Goal: Task Accomplishment & Management: Manage account settings

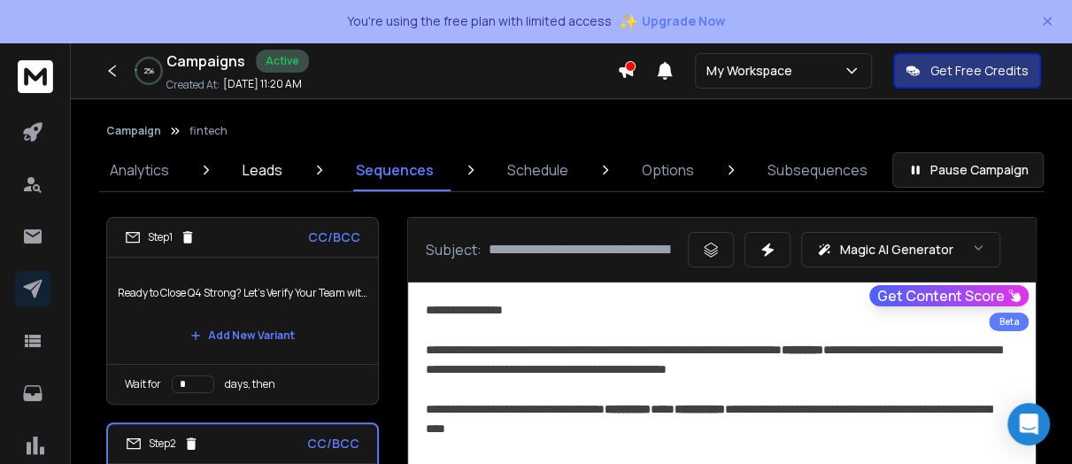
click at [267, 181] on link "Leads" at bounding box center [262, 170] width 61 height 42
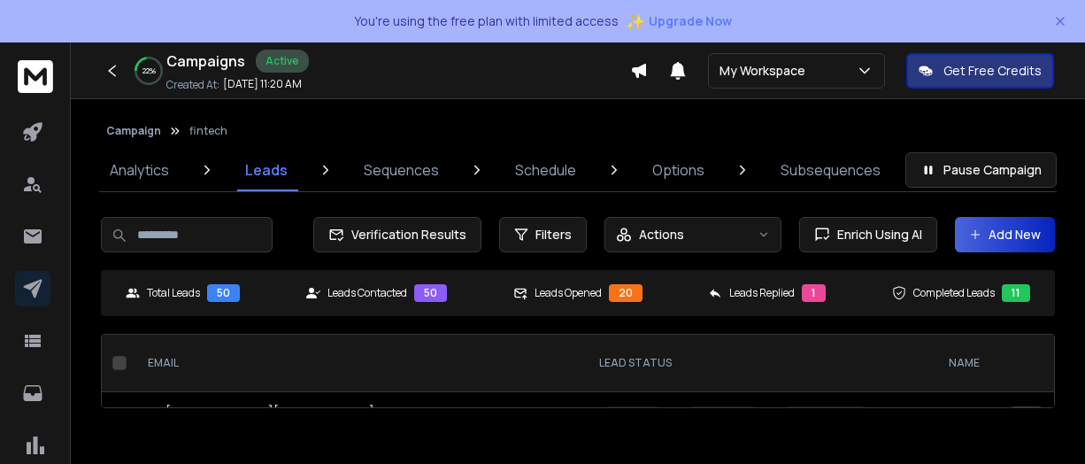
click at [983, 239] on button "Add New" at bounding box center [1005, 234] width 100 height 35
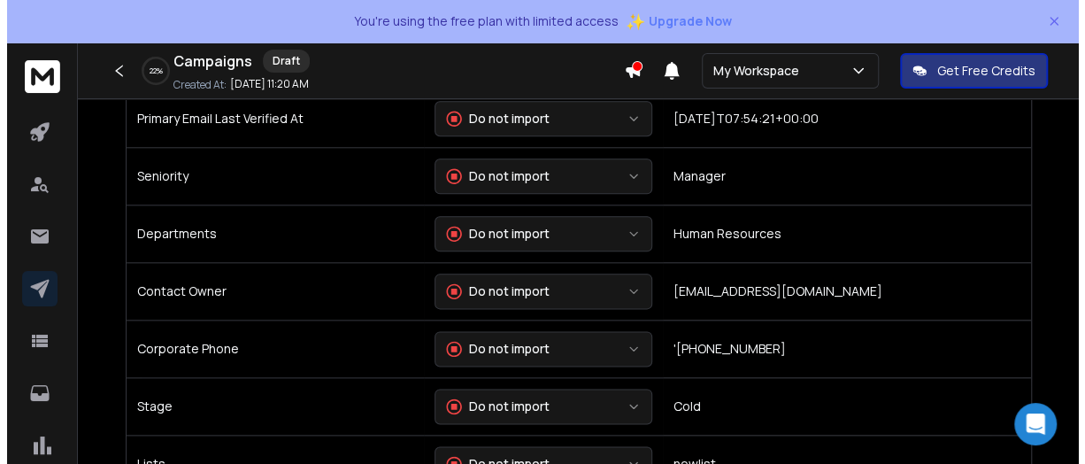
scroll to position [909, 0]
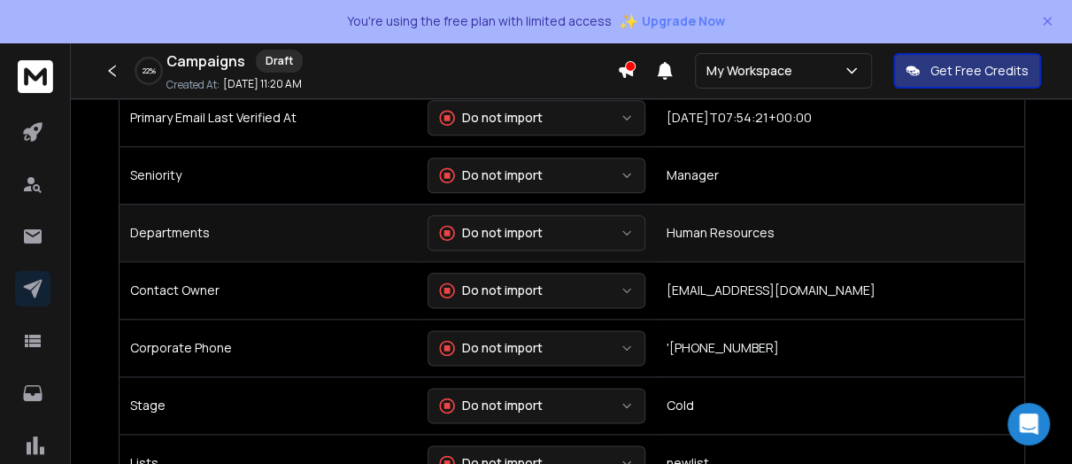
click at [614, 229] on button "Do not import" at bounding box center [536, 232] width 218 height 35
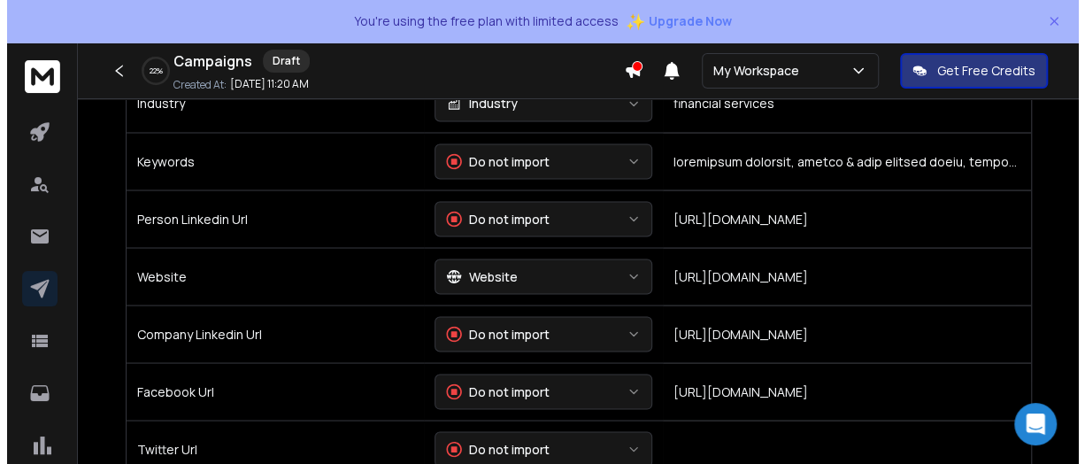
scroll to position [1499, 0]
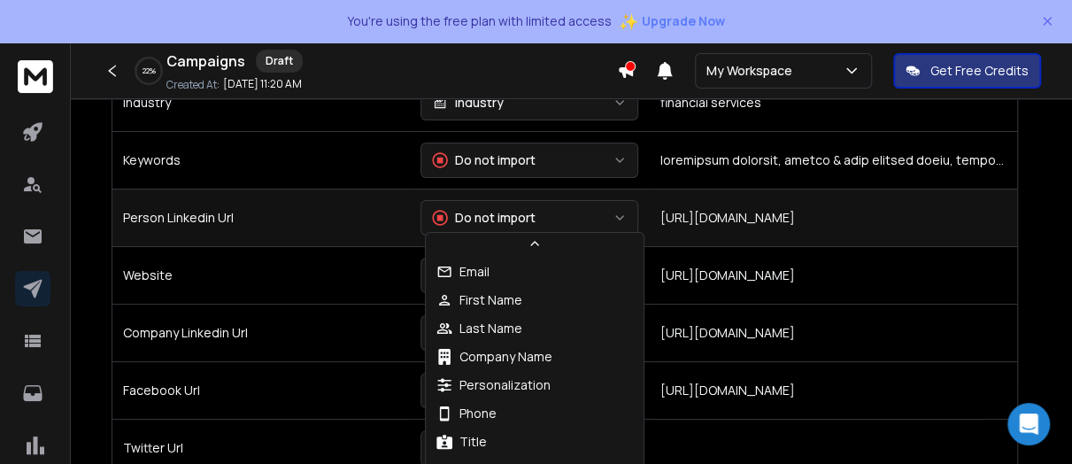
click at [627, 211] on icon "button" at bounding box center [619, 218] width 14 height 14
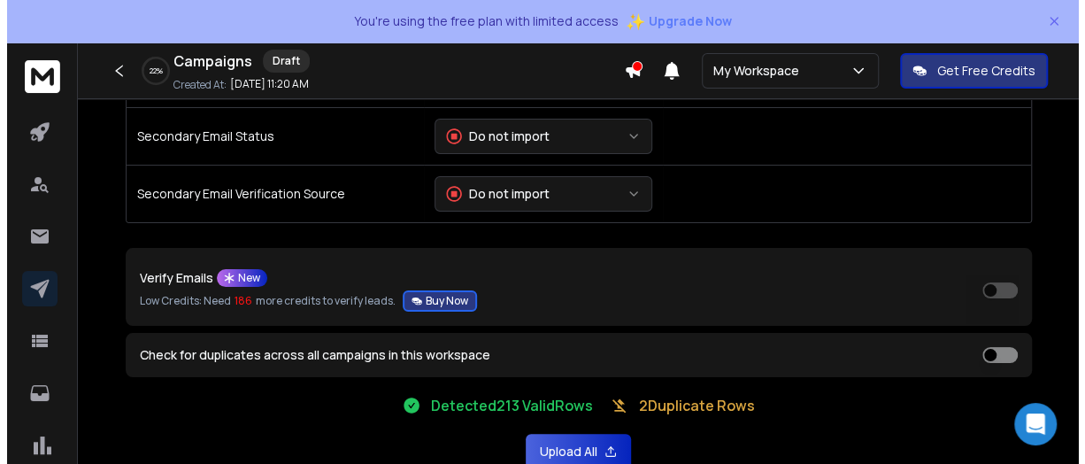
scroll to position [3209, 0]
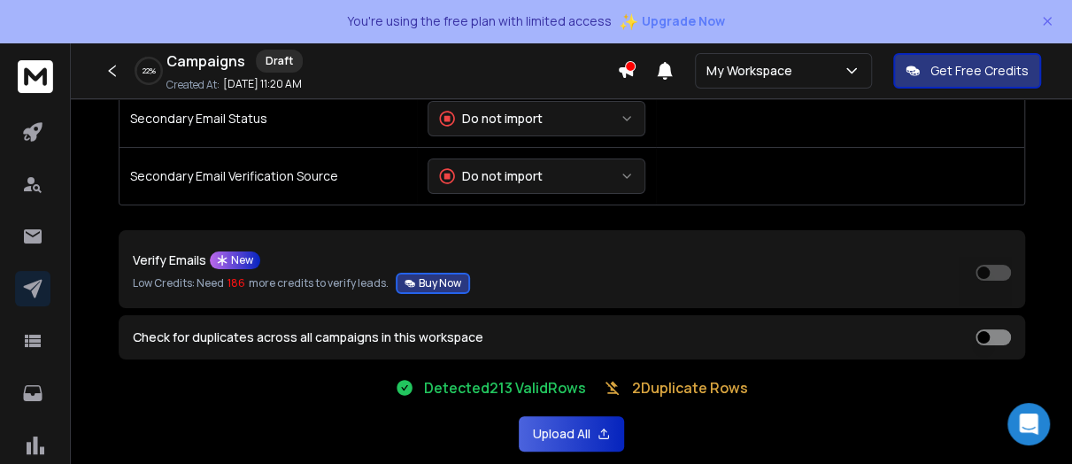
click at [1004, 329] on button "Check for duplicates across all campaigns in this workspace" at bounding box center [992, 337] width 35 height 16
click at [572, 416] on button "Upload All" at bounding box center [571, 433] width 105 height 35
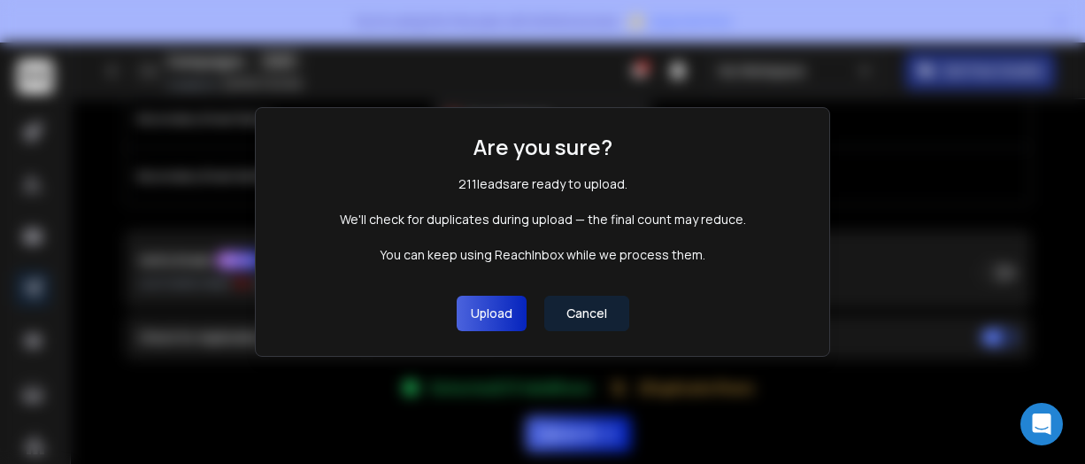
click at [494, 307] on button "Upload" at bounding box center [492, 313] width 70 height 35
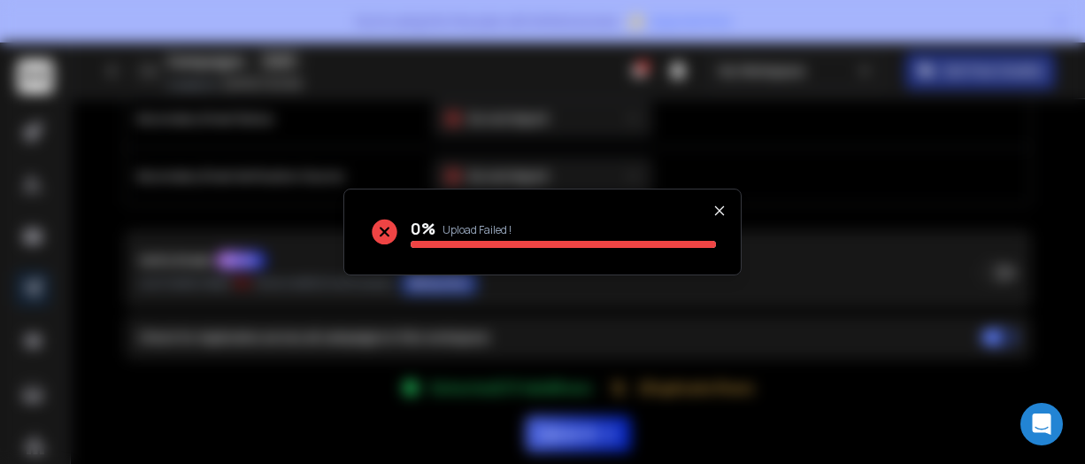
click at [722, 204] on icon at bounding box center [719, 211] width 14 height 14
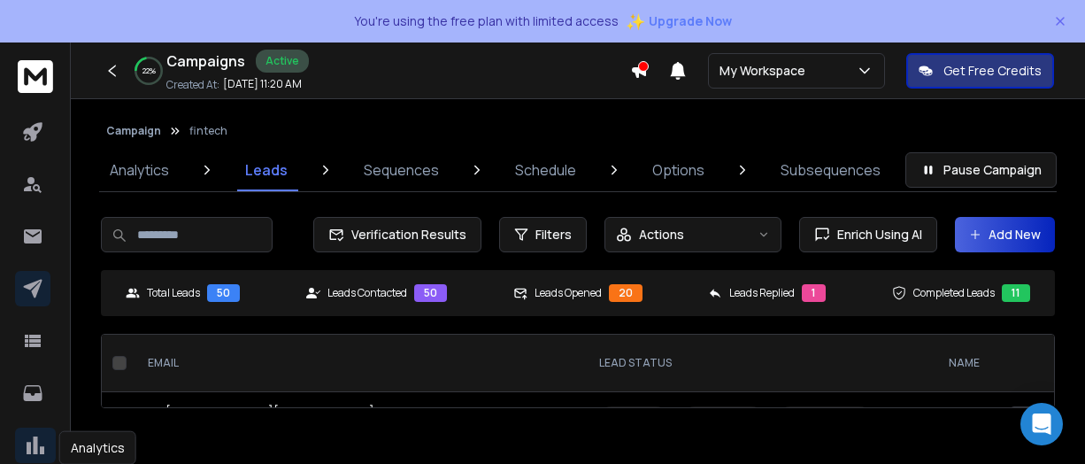
click at [39, 443] on icon at bounding box center [35, 445] width 27 height 27
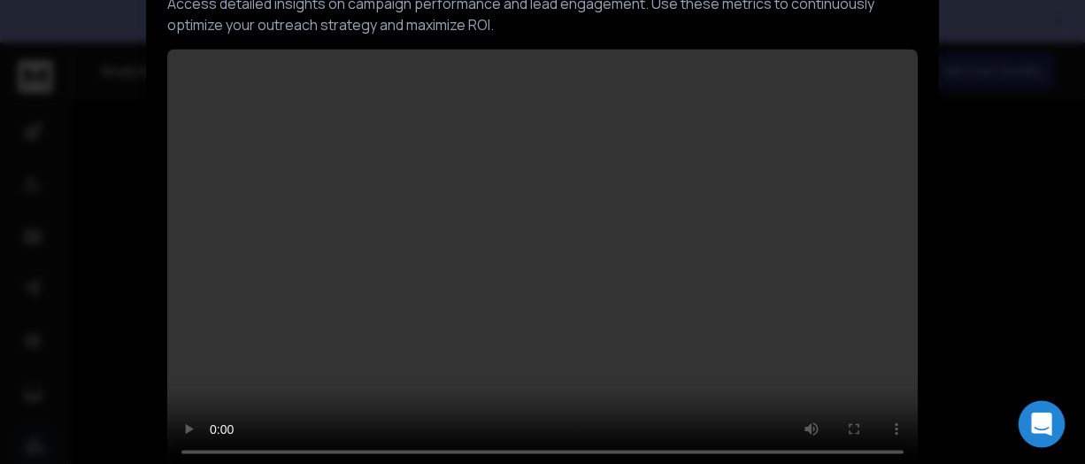
click at [1051, 413] on div "Open Intercom Messenger" at bounding box center [1042, 424] width 47 height 47
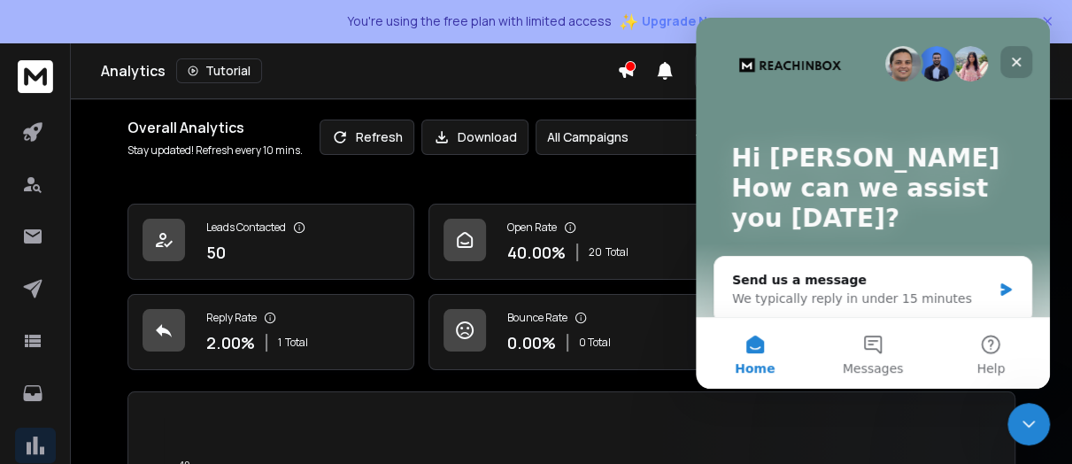
click at [1013, 56] on icon "Close" at bounding box center [1016, 62] width 14 height 14
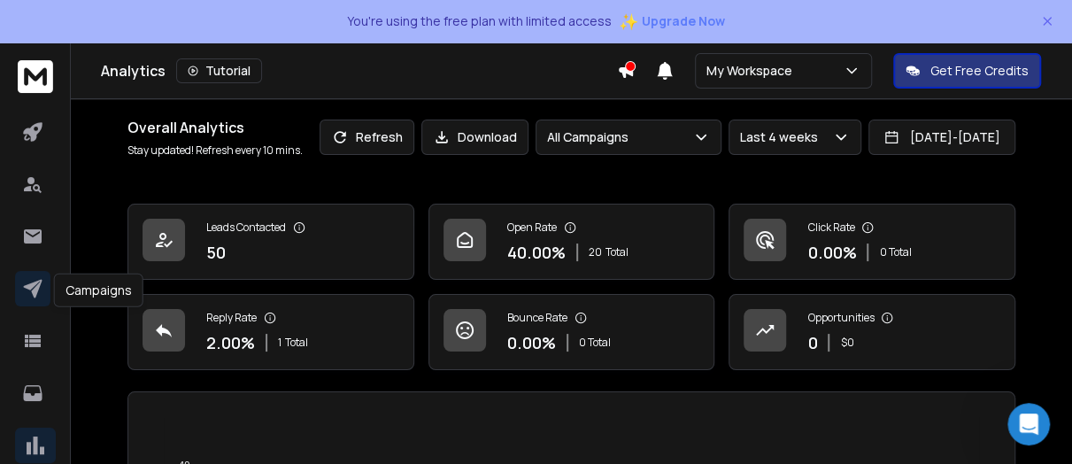
click at [25, 274] on link at bounding box center [32, 288] width 35 height 35
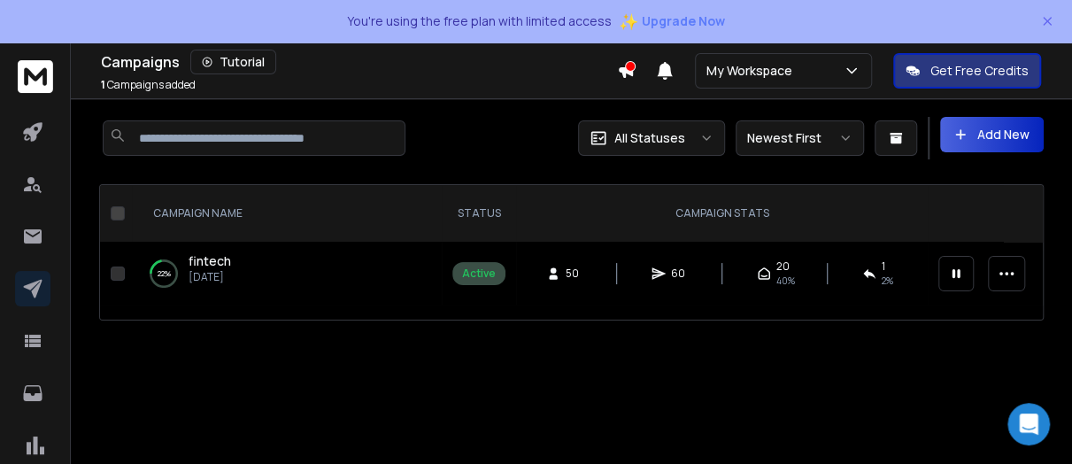
click at [197, 259] on span "fintech" at bounding box center [210, 260] width 42 height 17
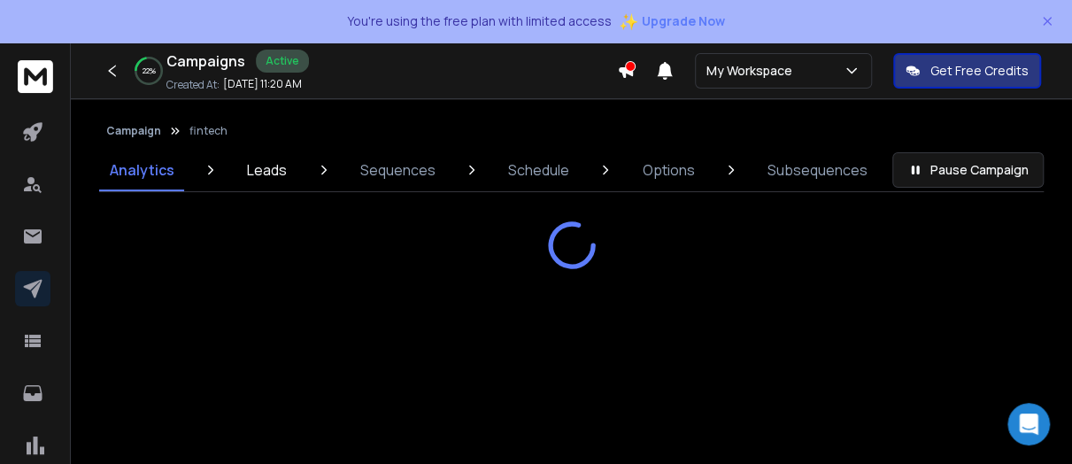
click at [270, 180] on p "Leads" at bounding box center [267, 169] width 40 height 21
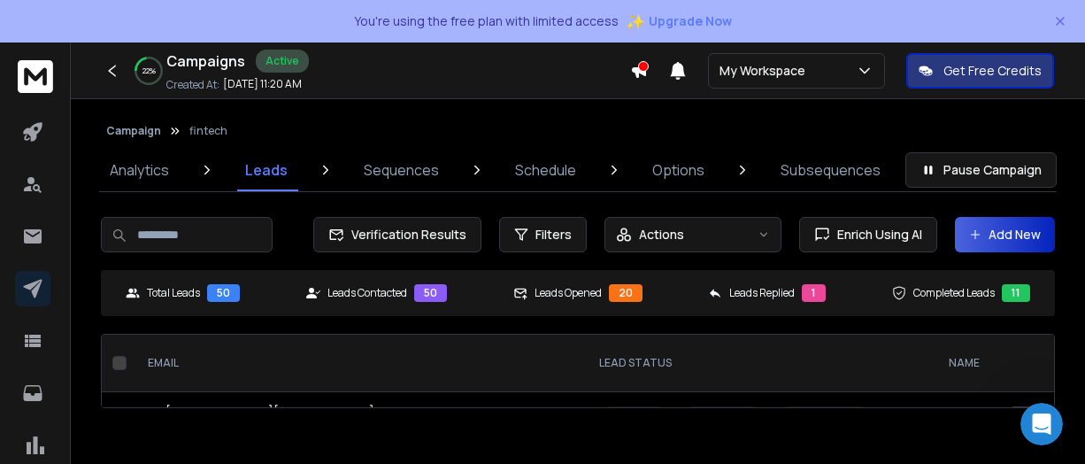
click at [999, 217] on button "Add New" at bounding box center [1005, 234] width 100 height 35
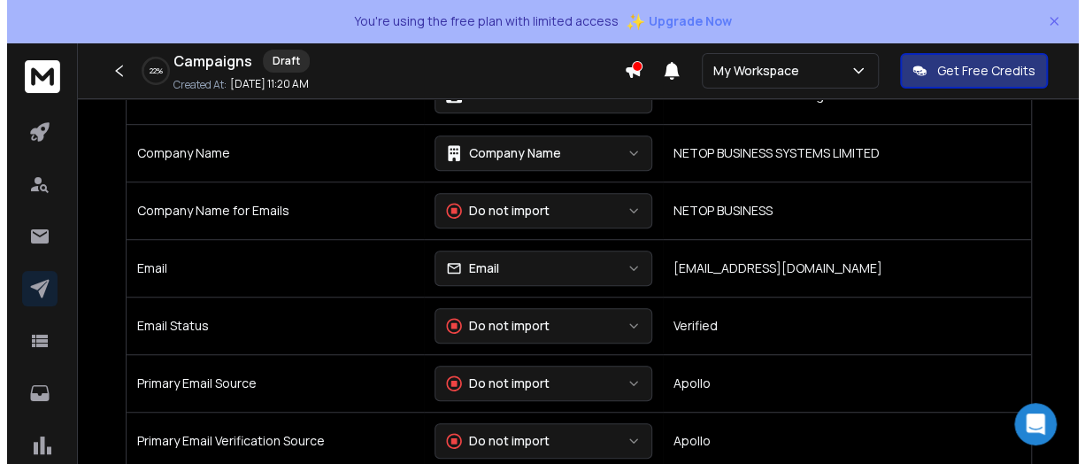
scroll to position [446, 0]
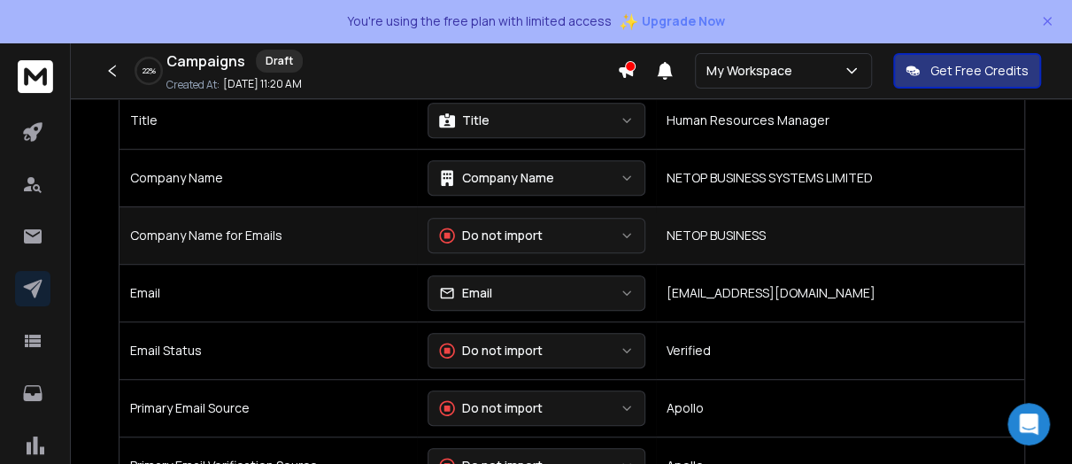
click at [618, 224] on button "Do not import" at bounding box center [536, 235] width 218 height 35
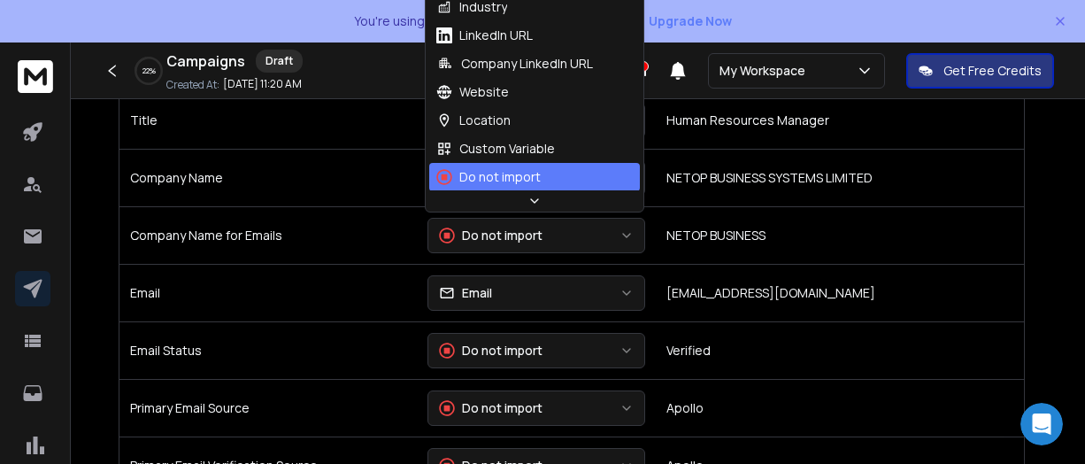
scroll to position [0, 0]
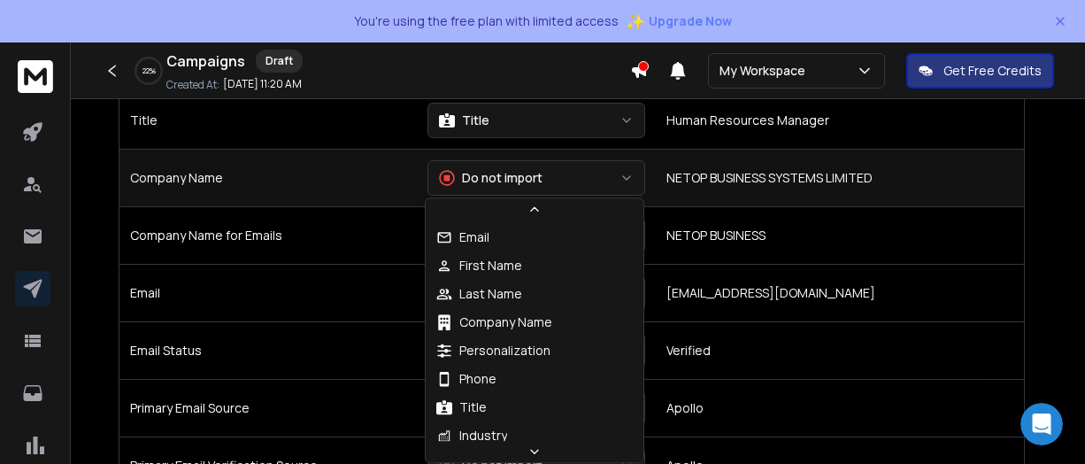
click at [628, 172] on icon "button" at bounding box center [627, 178] width 14 height 14
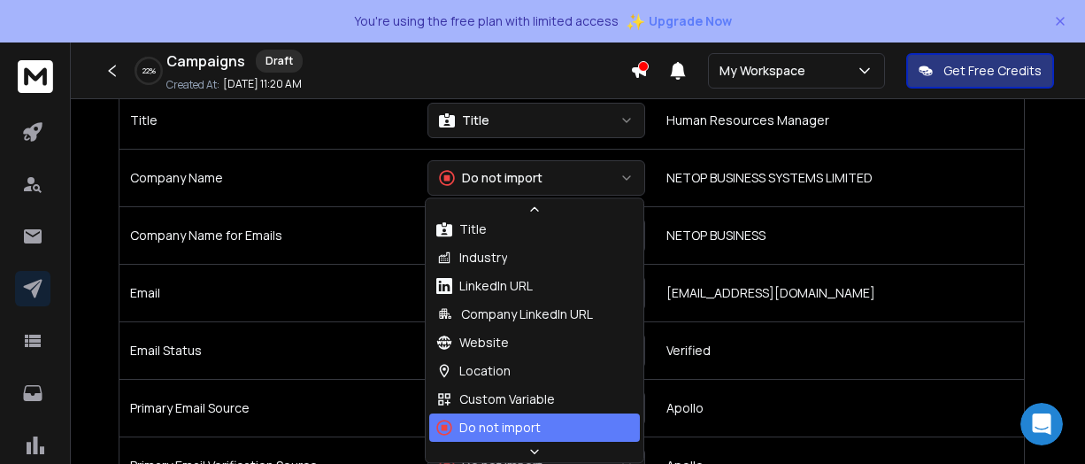
scroll to position [160, 0]
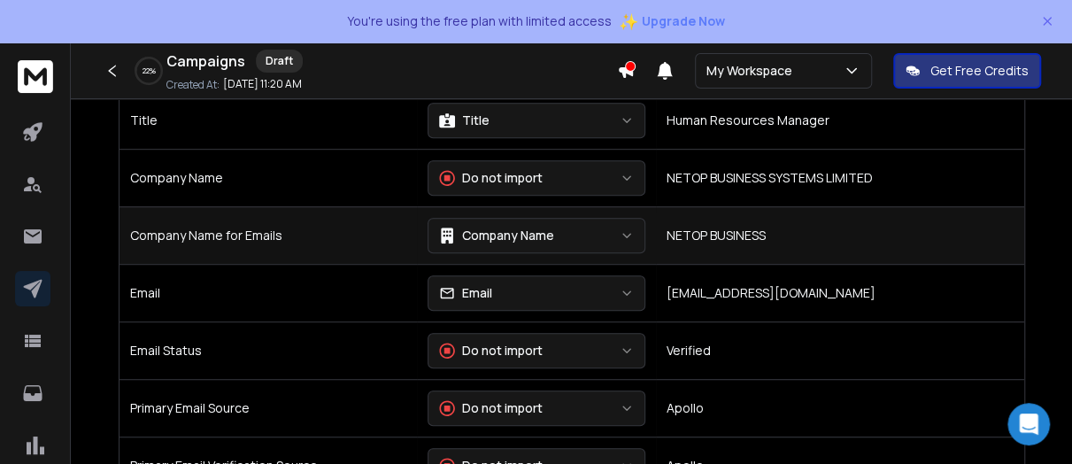
click at [826, 219] on td "NETOP BUSINESS" at bounding box center [840, 235] width 368 height 58
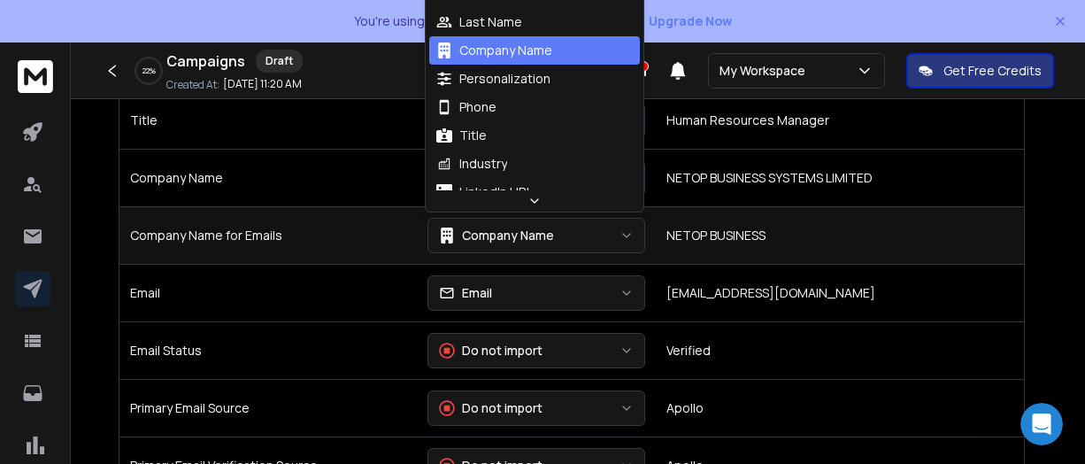
click at [620, 230] on icon "button" at bounding box center [627, 235] width 14 height 14
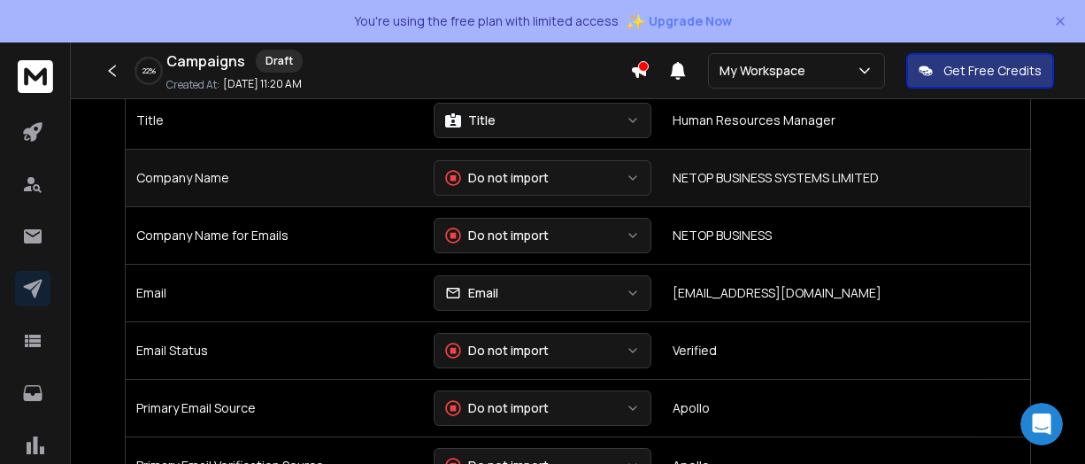
click at [629, 176] on icon "button" at bounding box center [632, 178] width 7 height 4
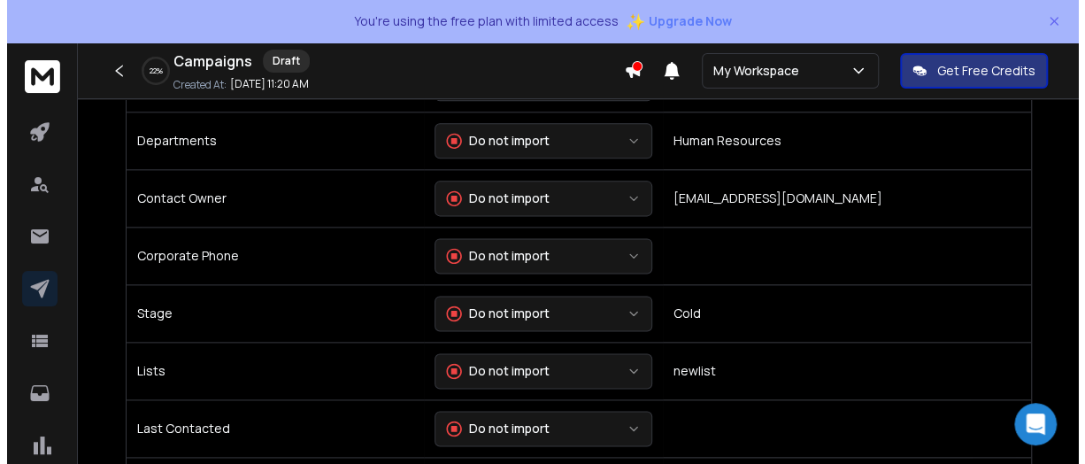
scroll to position [1002, 0]
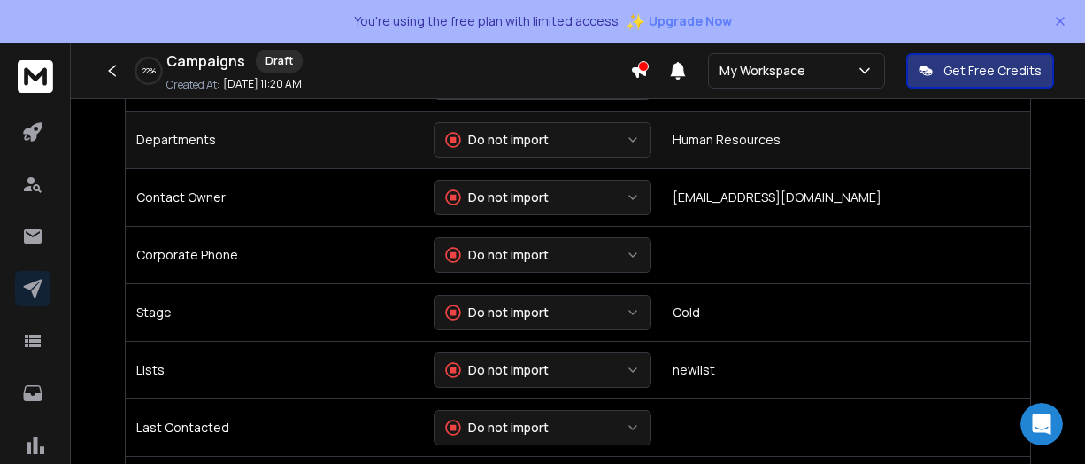
click at [627, 133] on icon "button" at bounding box center [633, 140] width 14 height 14
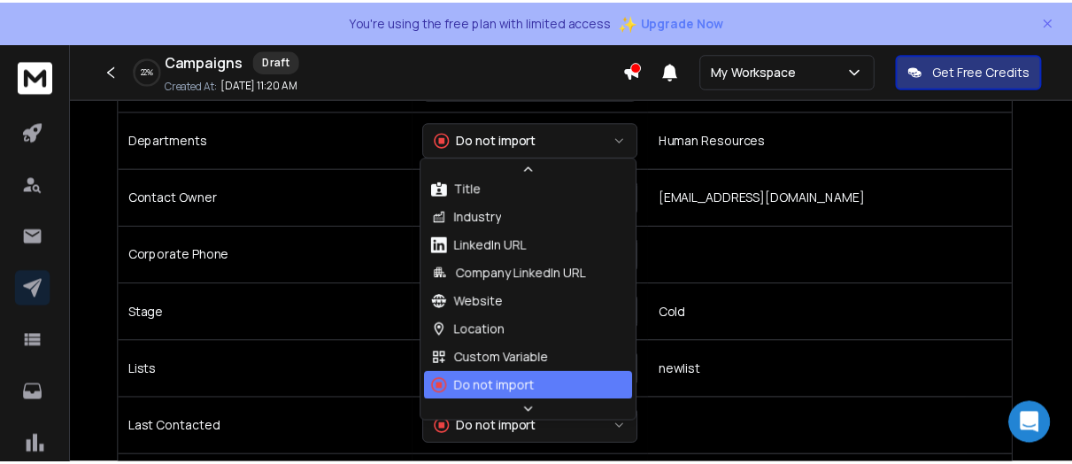
scroll to position [160, 0]
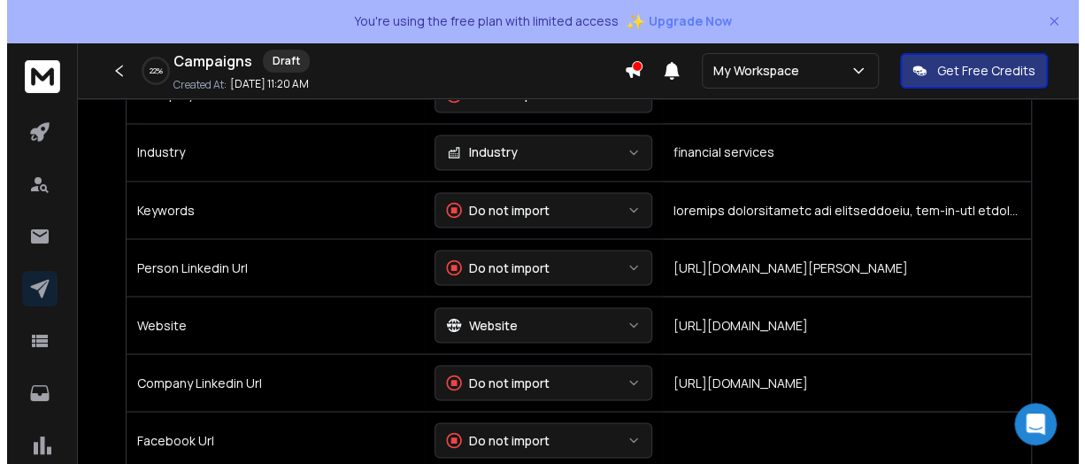
scroll to position [1451, 0]
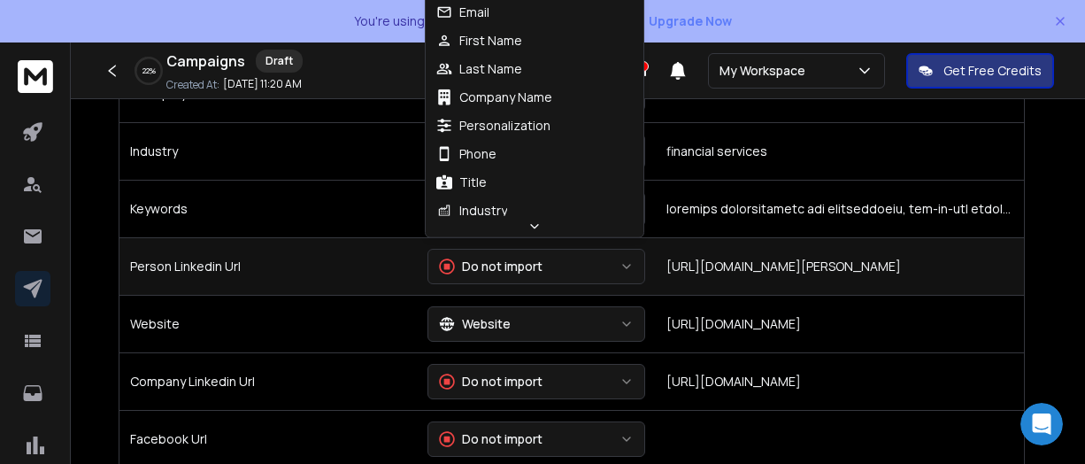
click at [628, 259] on icon "button" at bounding box center [627, 266] width 14 height 14
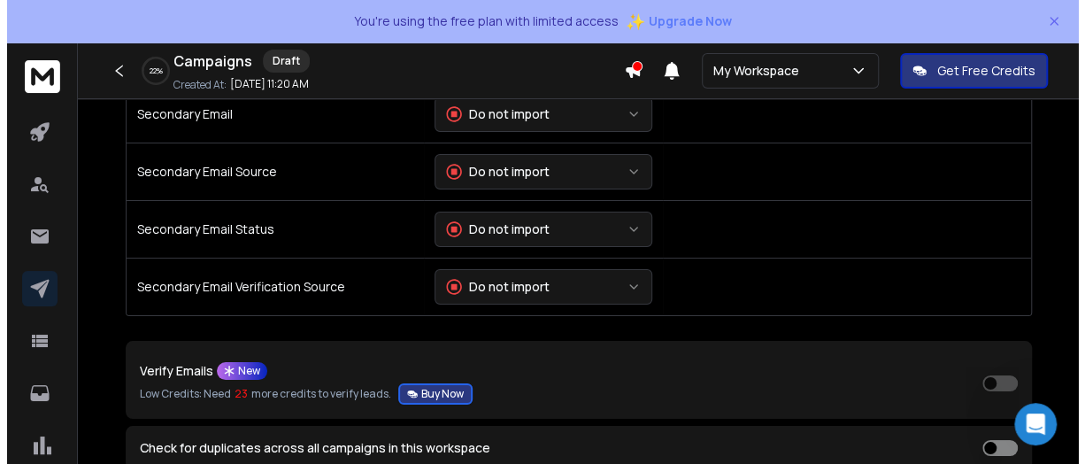
scroll to position [3152, 0]
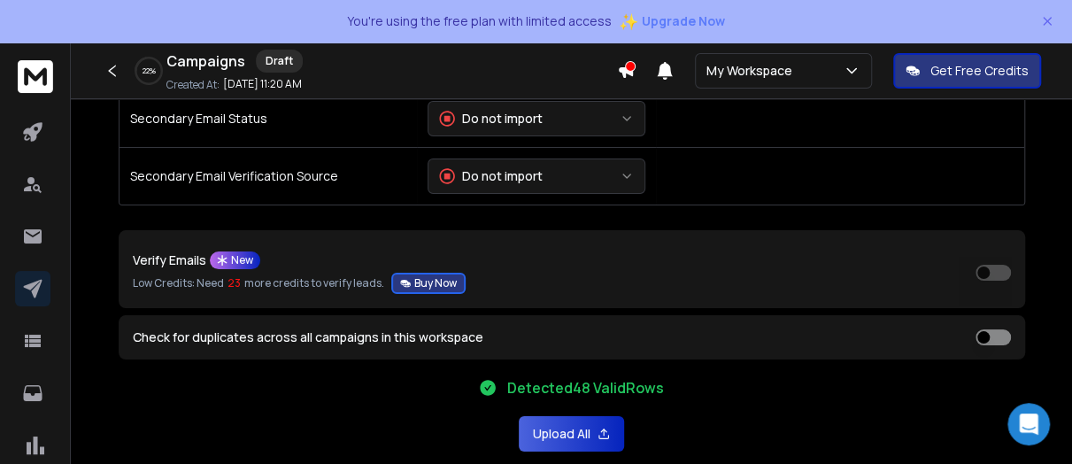
click at [570, 418] on button "Upload All" at bounding box center [571, 433] width 105 height 35
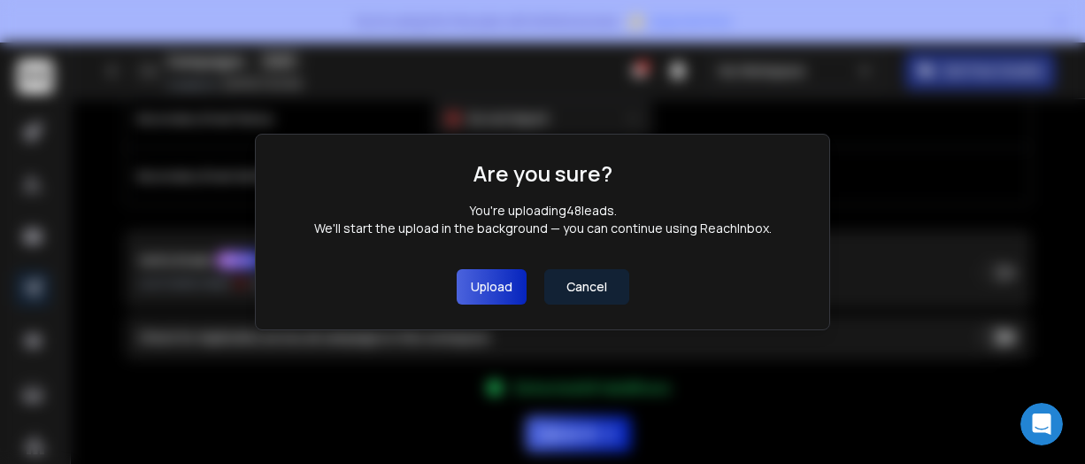
click at [490, 289] on button "Upload" at bounding box center [492, 286] width 70 height 35
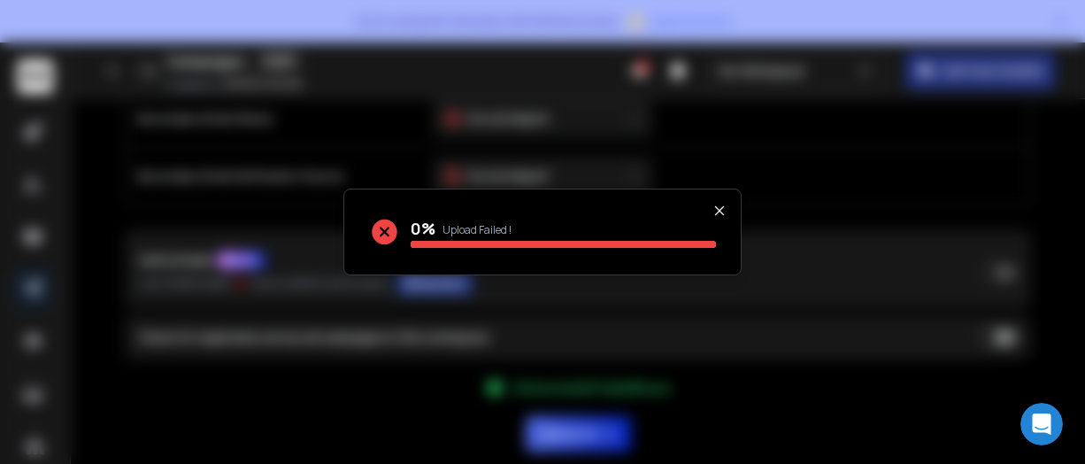
click at [720, 208] on icon at bounding box center [719, 211] width 14 height 14
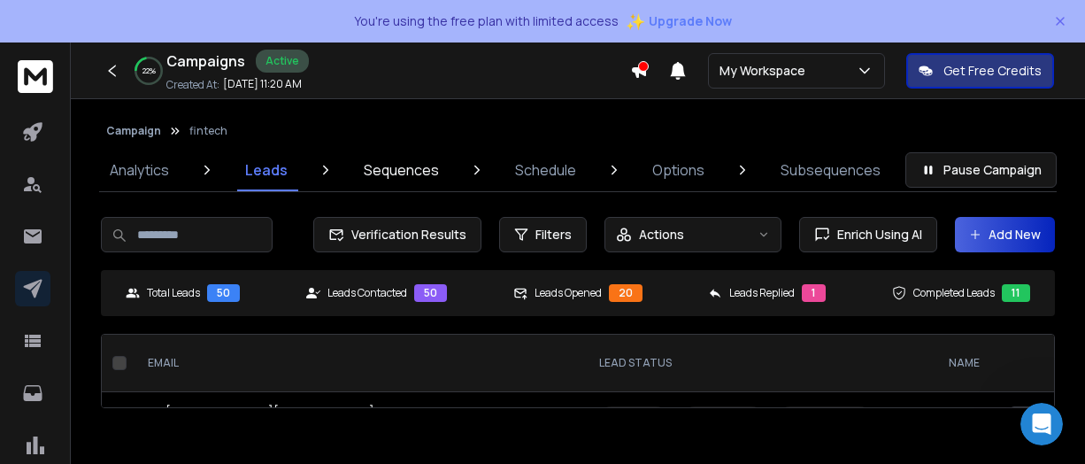
click at [415, 176] on p "Sequences" at bounding box center [401, 169] width 75 height 21
click at [401, 169] on p "Sequences" at bounding box center [401, 169] width 75 height 21
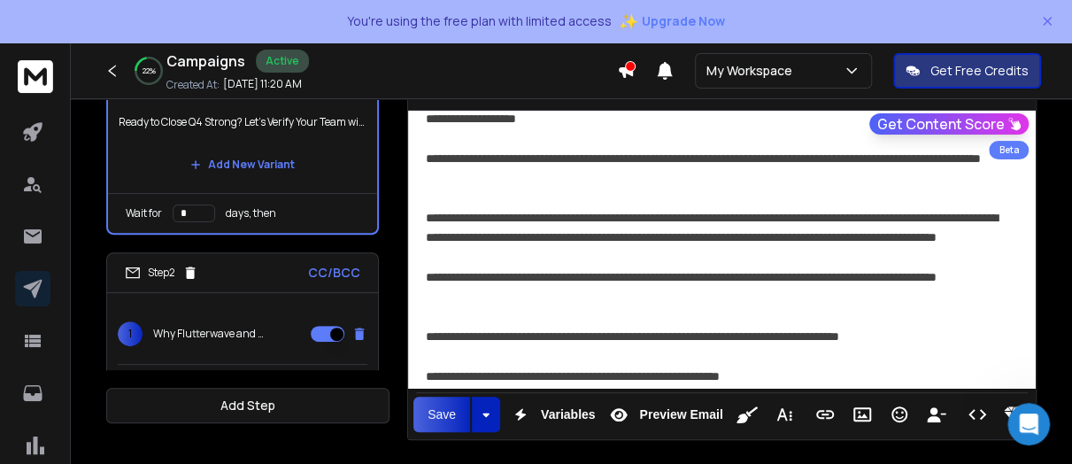
scroll to position [100, 0]
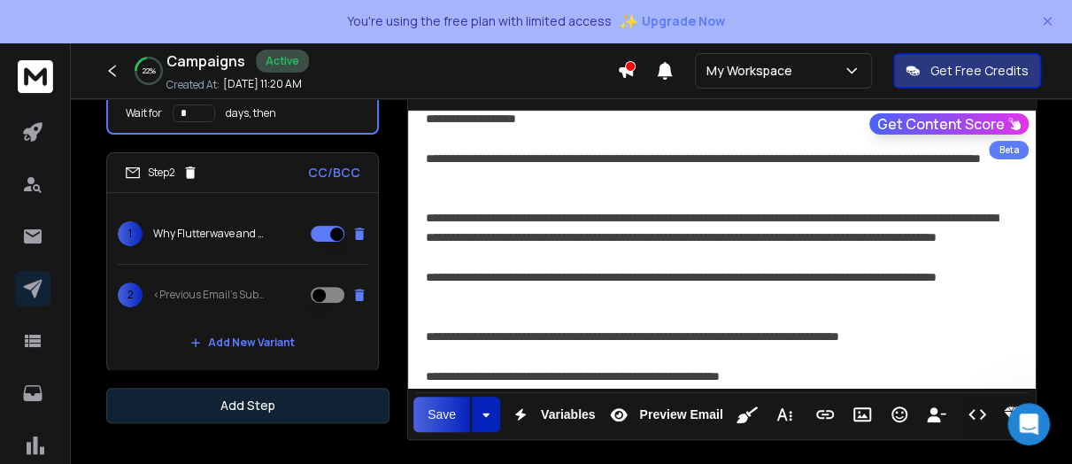
click at [269, 396] on button "Add Step" at bounding box center [247, 405] width 283 height 35
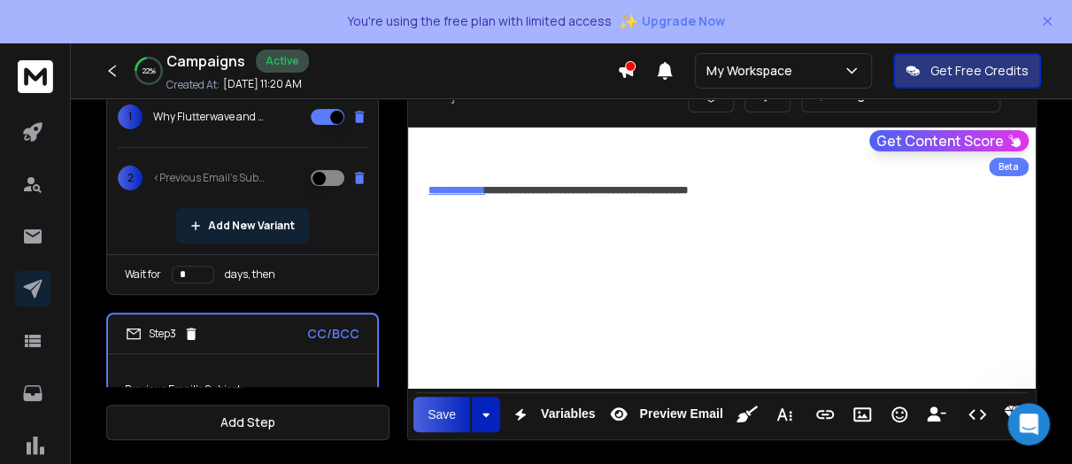
scroll to position [235, 0]
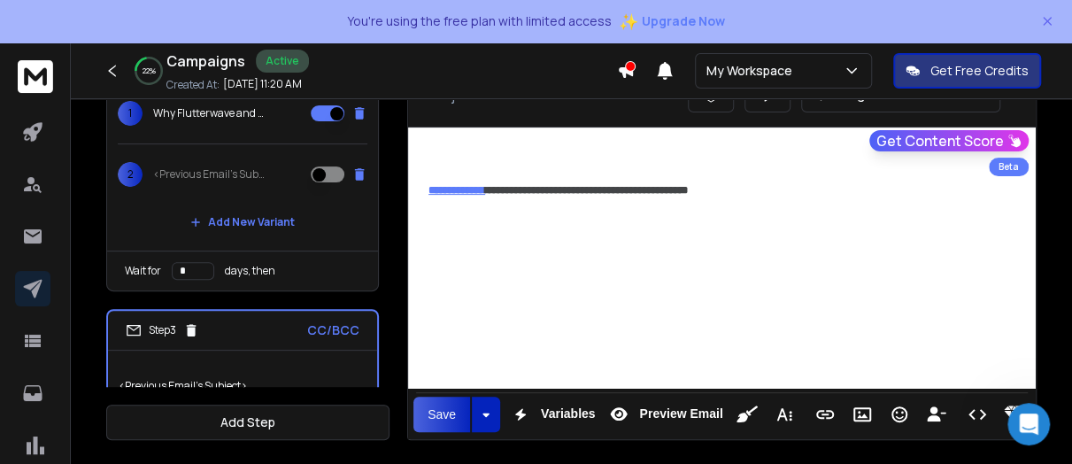
click at [446, 149] on div at bounding box center [722, 154] width 592 height 19
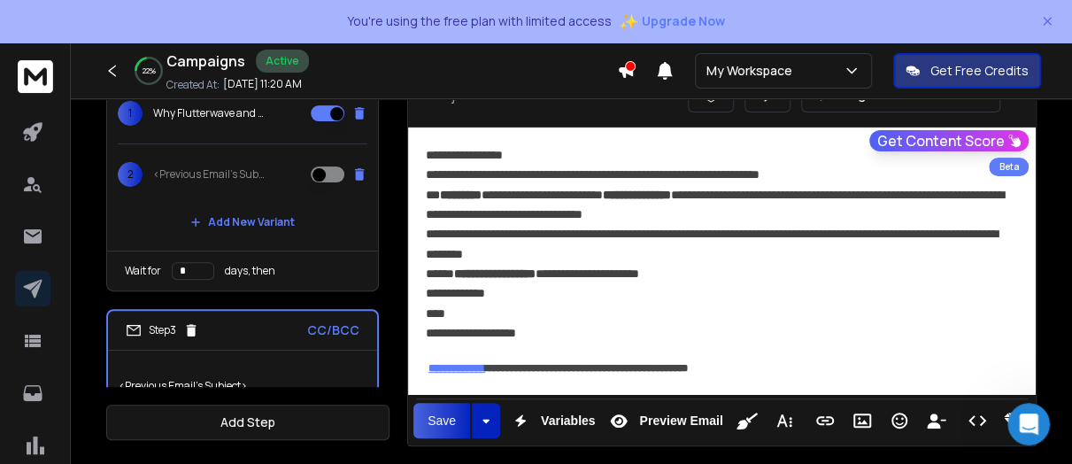
click at [421, 163] on div "**********" at bounding box center [721, 260] width 627 height 267
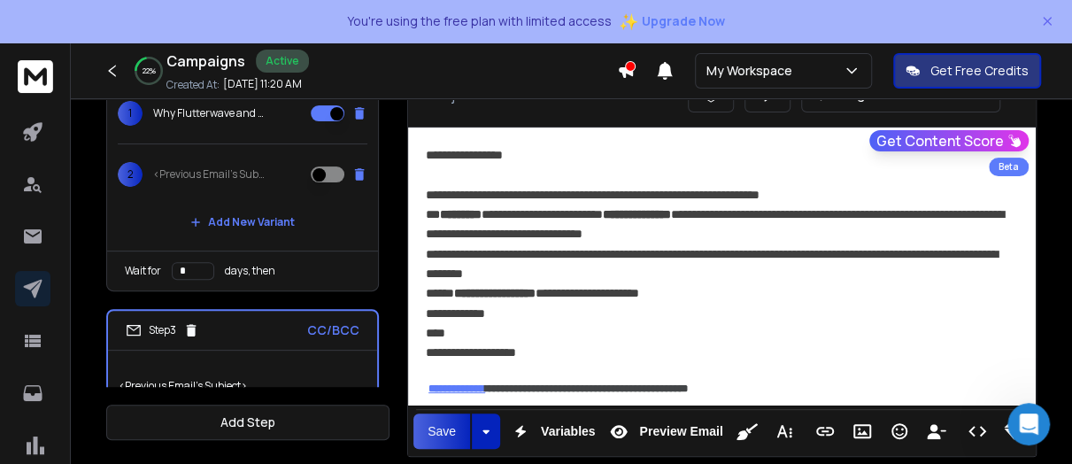
click at [422, 251] on div "**********" at bounding box center [721, 266] width 627 height 278
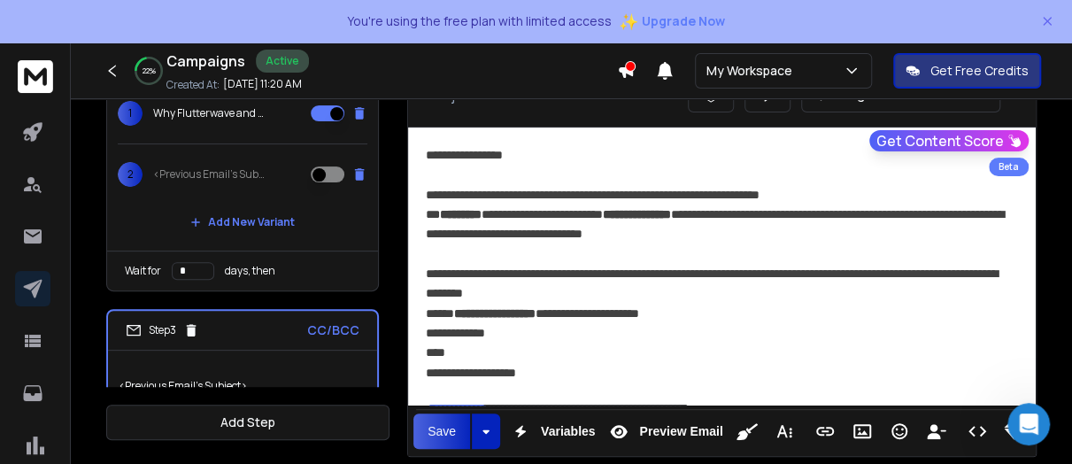
click at [420, 309] on div "**********" at bounding box center [721, 266] width 627 height 278
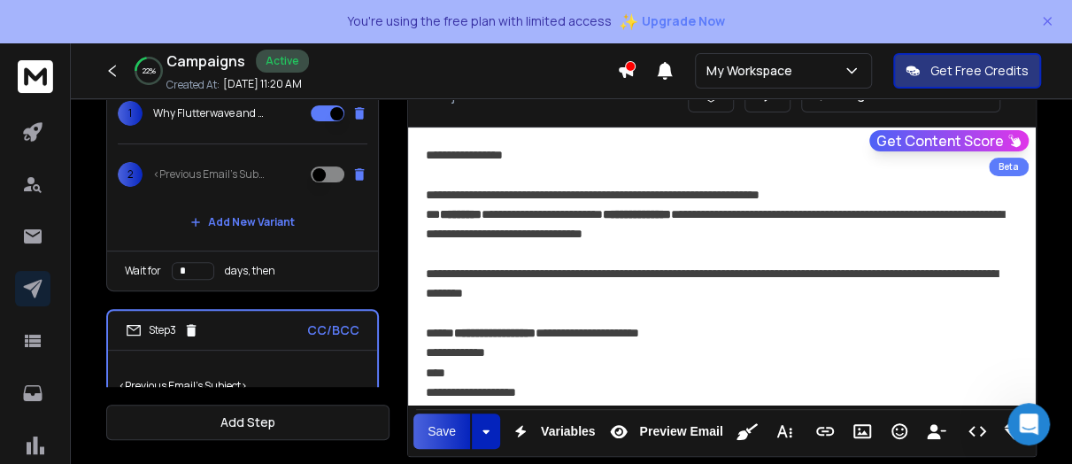
click at [423, 350] on div "**********" at bounding box center [721, 266] width 627 height 278
click at [501, 232] on p "**********" at bounding box center [715, 224] width 579 height 40
click at [535, 236] on p "**********" at bounding box center [715, 224] width 579 height 40
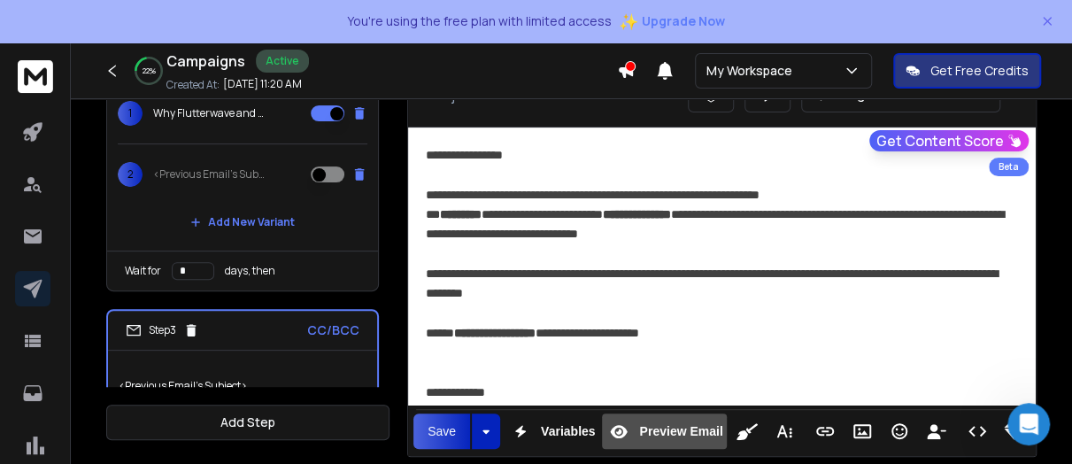
click at [655, 427] on span "Preview Email" at bounding box center [680, 431] width 90 height 15
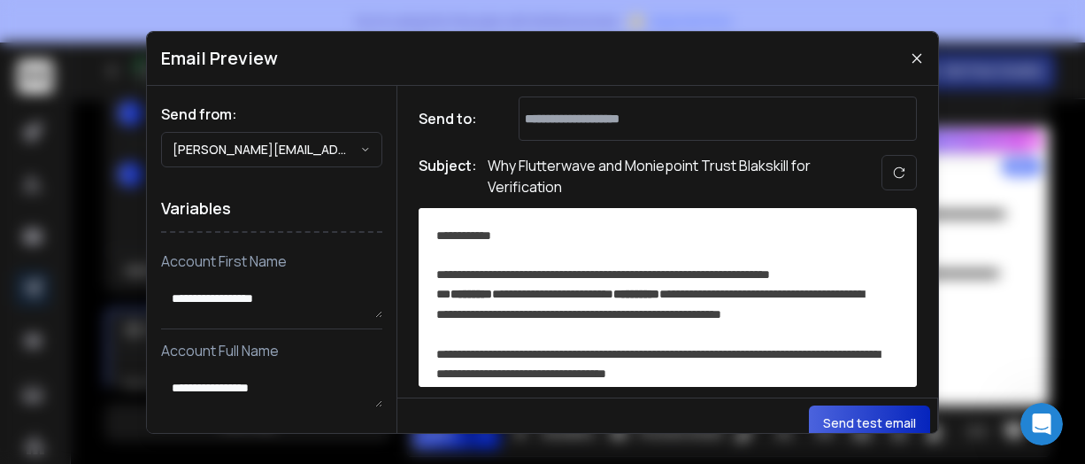
click at [915, 51] on icon at bounding box center [917, 58] width 14 height 14
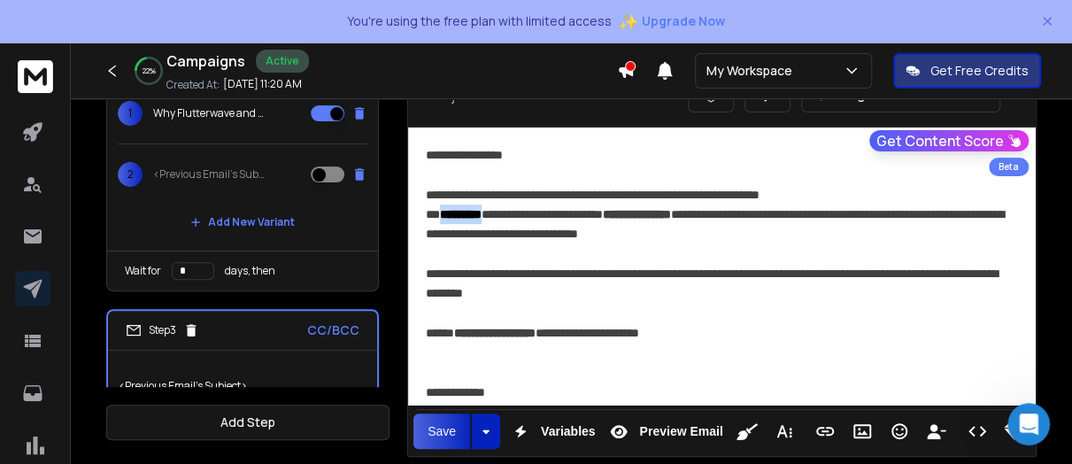
drag, startPoint x: 441, startPoint y: 215, endPoint x: 489, endPoint y: 219, distance: 48.8
click at [481, 219] on strong "*********" at bounding box center [461, 214] width 42 height 12
drag, startPoint x: 626, startPoint y: 215, endPoint x: 735, endPoint y: 210, distance: 109.9
click at [735, 210] on p "**********" at bounding box center [715, 224] width 579 height 40
click at [740, 259] on div at bounding box center [722, 253] width 592 height 19
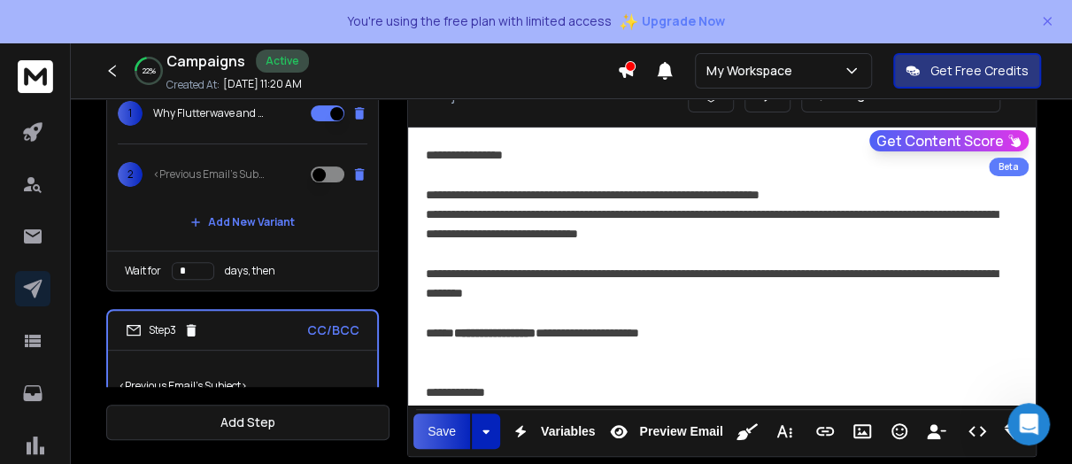
click at [575, 334] on p "**********" at bounding box center [715, 332] width 579 height 19
drag, startPoint x: 422, startPoint y: 329, endPoint x: 703, endPoint y: 327, distance: 280.6
click at [703, 327] on div "**********" at bounding box center [721, 266] width 627 height 278
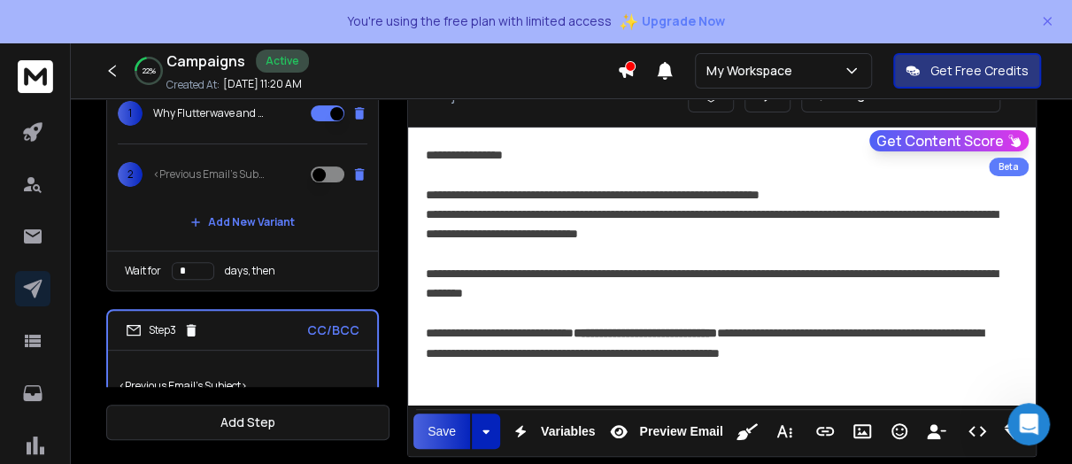
click at [717, 329] on strong "**********" at bounding box center [644, 333] width 143 height 12
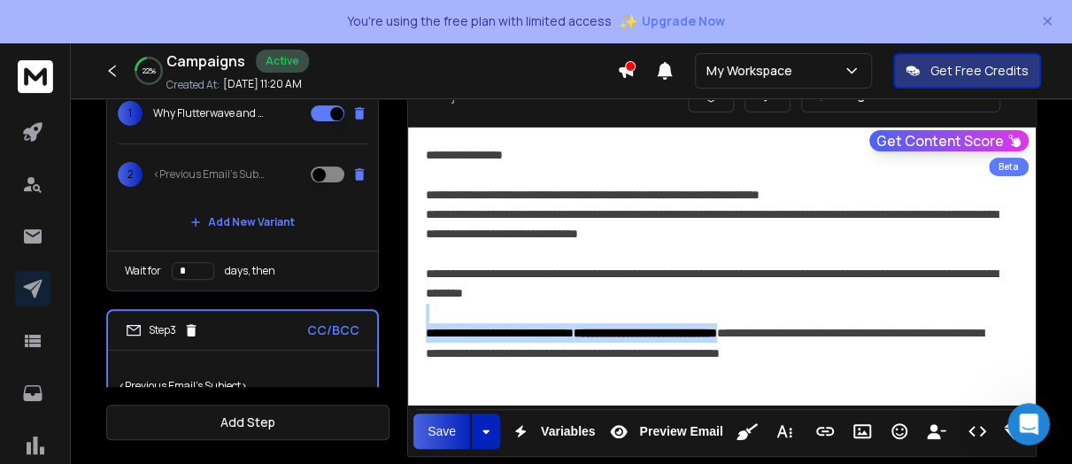
drag, startPoint x: 793, startPoint y: 329, endPoint x: 637, endPoint y: 306, distance: 157.5
click at [637, 306] on div "**********" at bounding box center [721, 266] width 627 height 278
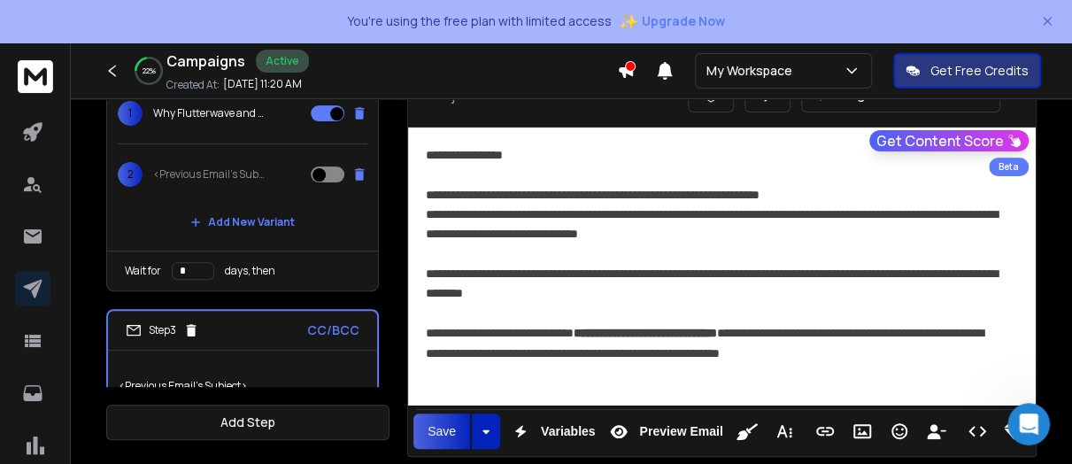
click at [641, 288] on p "**********" at bounding box center [715, 284] width 579 height 40
drag, startPoint x: 600, startPoint y: 333, endPoint x: 793, endPoint y: 342, distance: 193.1
click at [793, 342] on p "**********" at bounding box center [715, 343] width 579 height 40
click at [842, 324] on p "**********" at bounding box center [715, 343] width 579 height 40
click at [781, 332] on p "**********" at bounding box center [715, 343] width 579 height 40
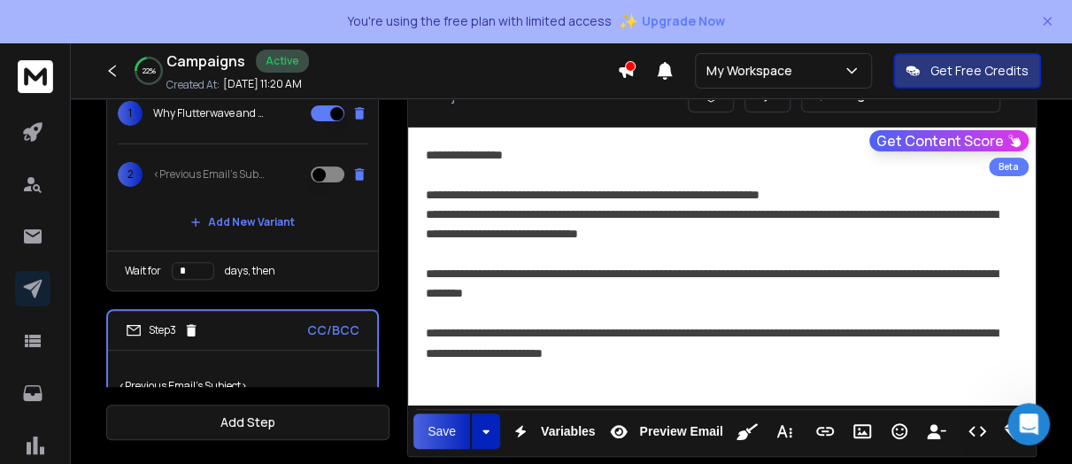
click at [768, 333] on p "**********" at bounding box center [715, 343] width 579 height 40
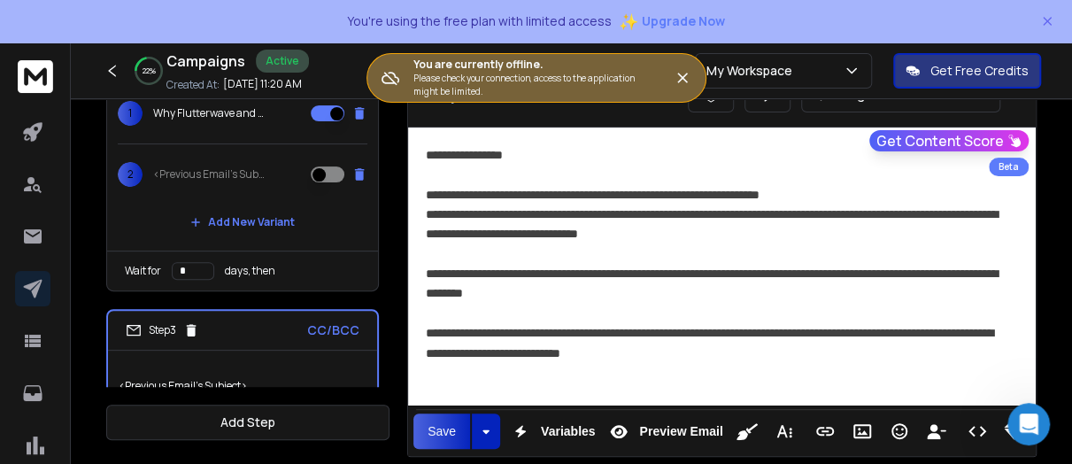
click at [598, 194] on p "**********" at bounding box center [715, 194] width 579 height 19
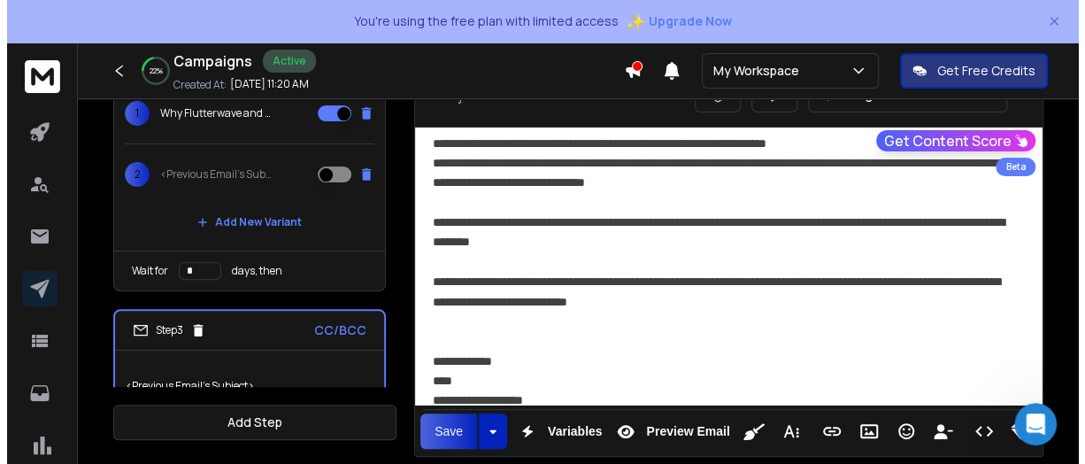
scroll to position [108, 0]
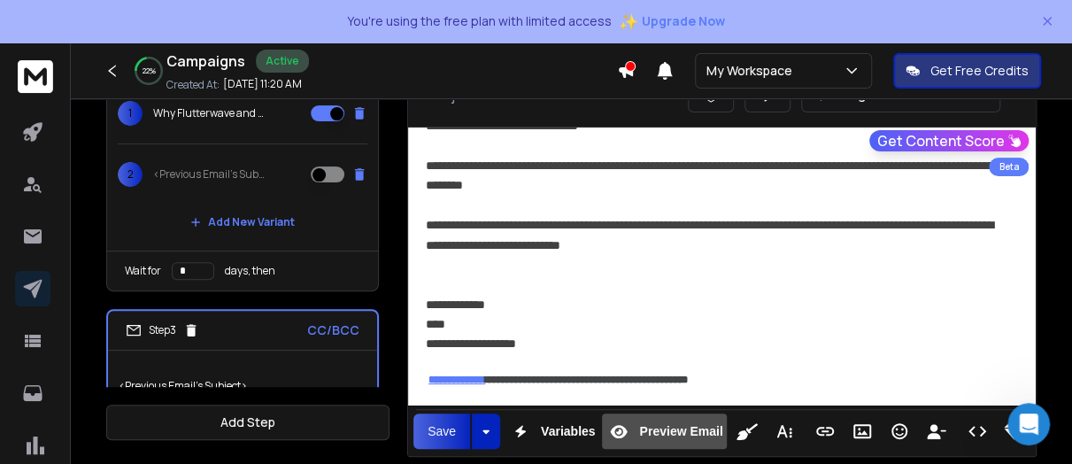
click at [648, 425] on span "Preview Email" at bounding box center [680, 431] width 90 height 15
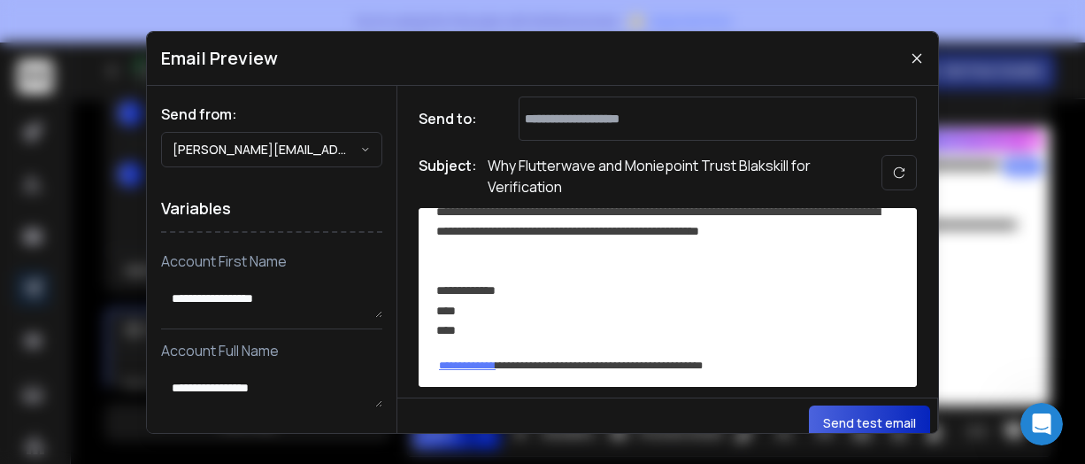
scroll to position [208, 0]
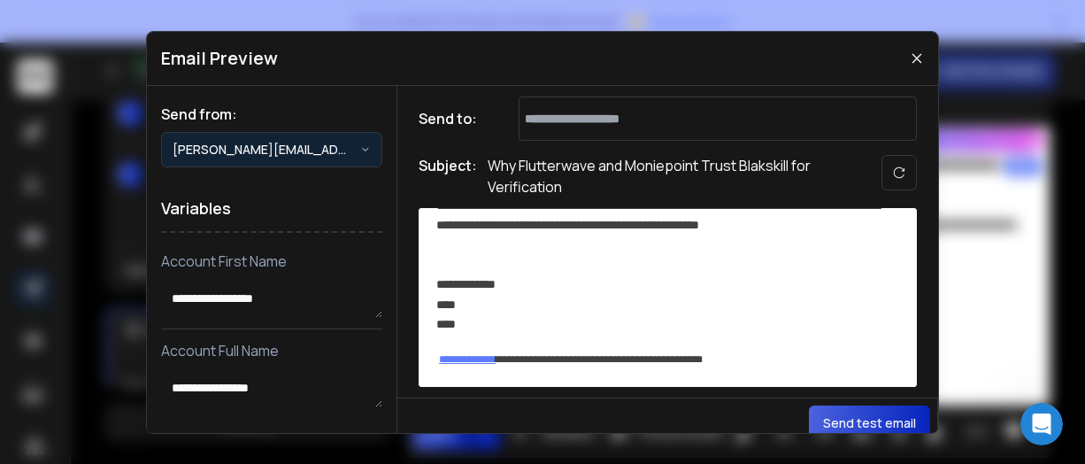
click at [365, 144] on icon "button" at bounding box center [365, 150] width 11 height 18
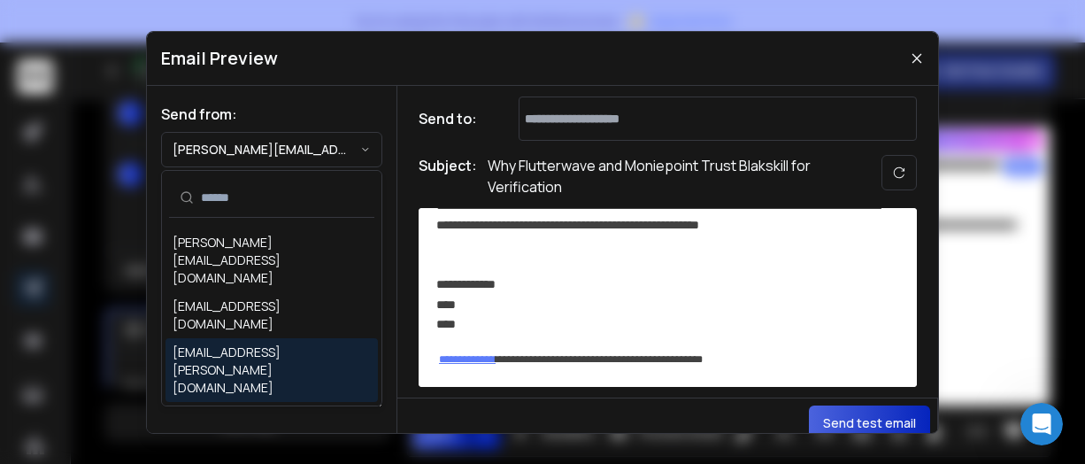
click at [289, 343] on div "o.mary@blakskill.com" at bounding box center [272, 369] width 198 height 53
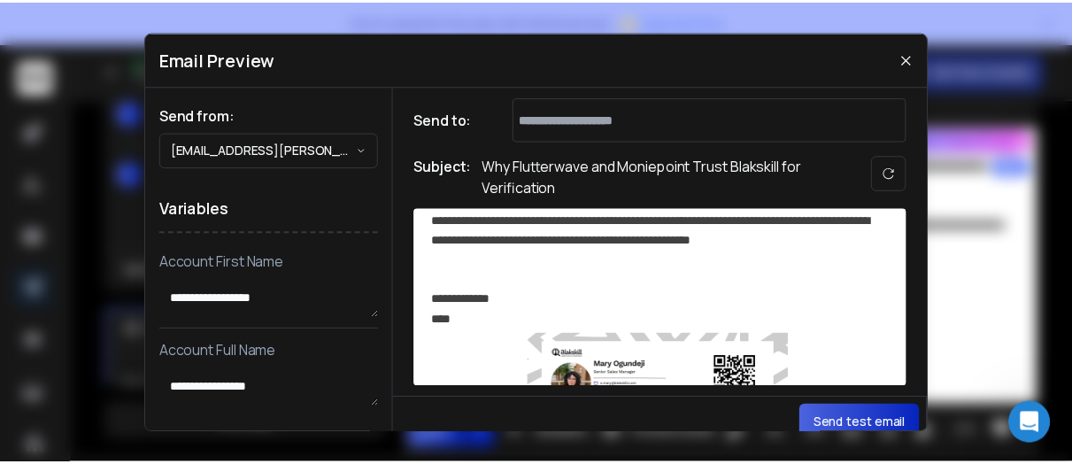
scroll to position [191, 0]
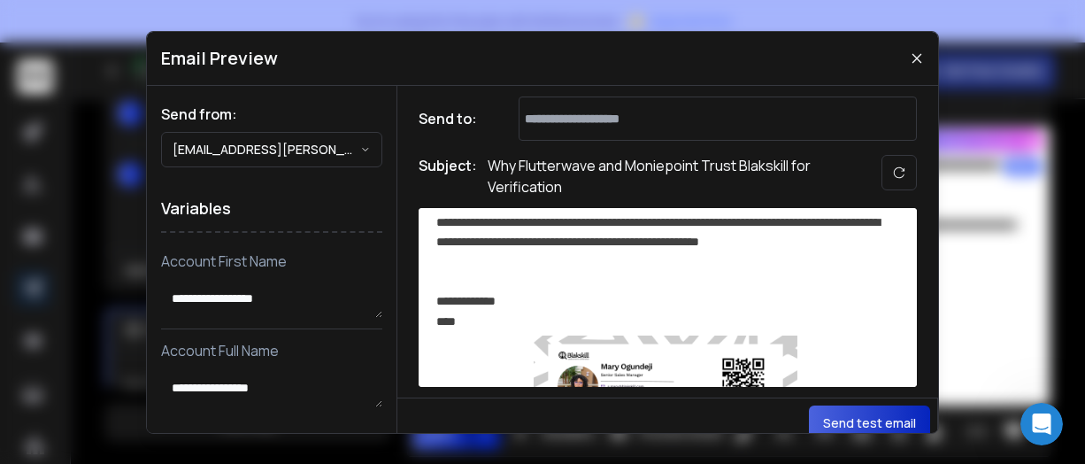
click at [920, 51] on icon at bounding box center [917, 58] width 14 height 14
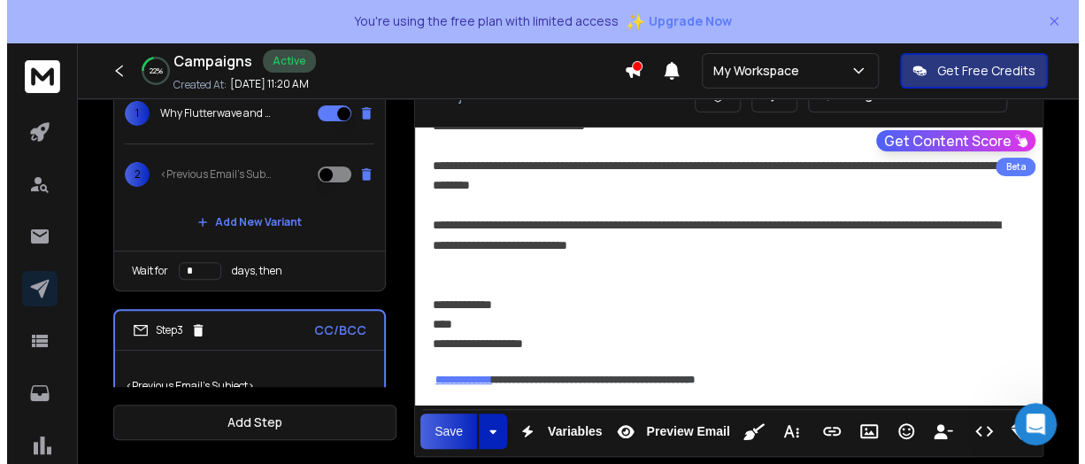
scroll to position [280, 0]
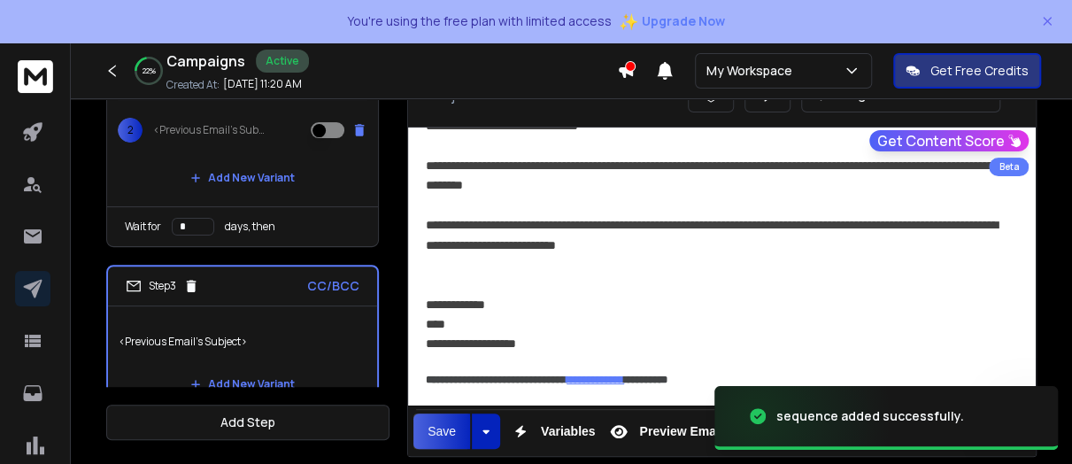
click at [460, 327] on div "**********" at bounding box center [715, 324] width 579 height 59
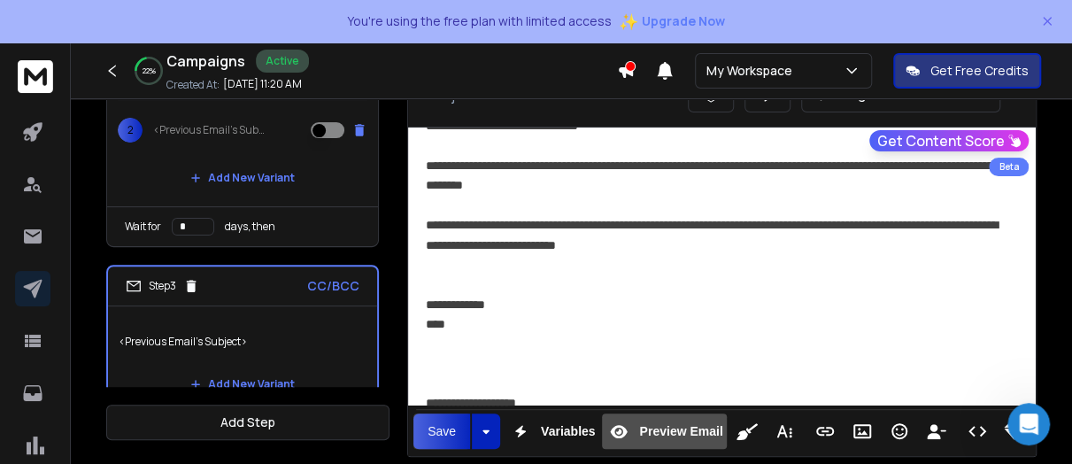
click at [657, 430] on span "Preview Email" at bounding box center [680, 431] width 90 height 15
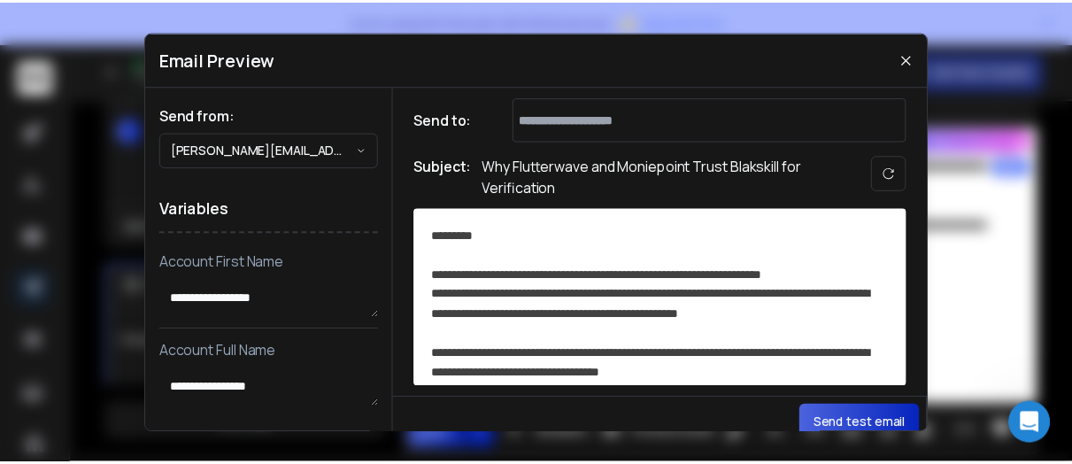
scroll to position [267, 0]
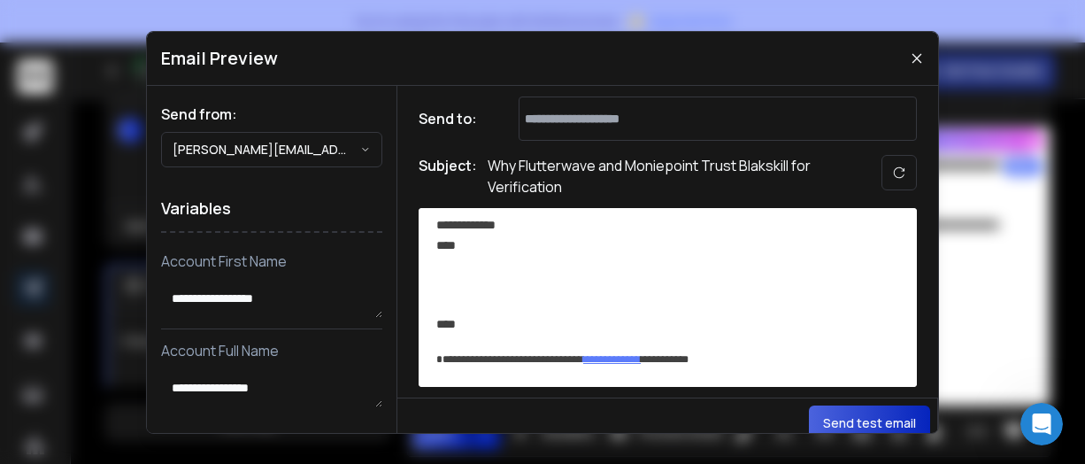
click at [912, 48] on div "Email Preview" at bounding box center [542, 58] width 791 height 53
click at [913, 51] on icon at bounding box center [917, 58] width 14 height 14
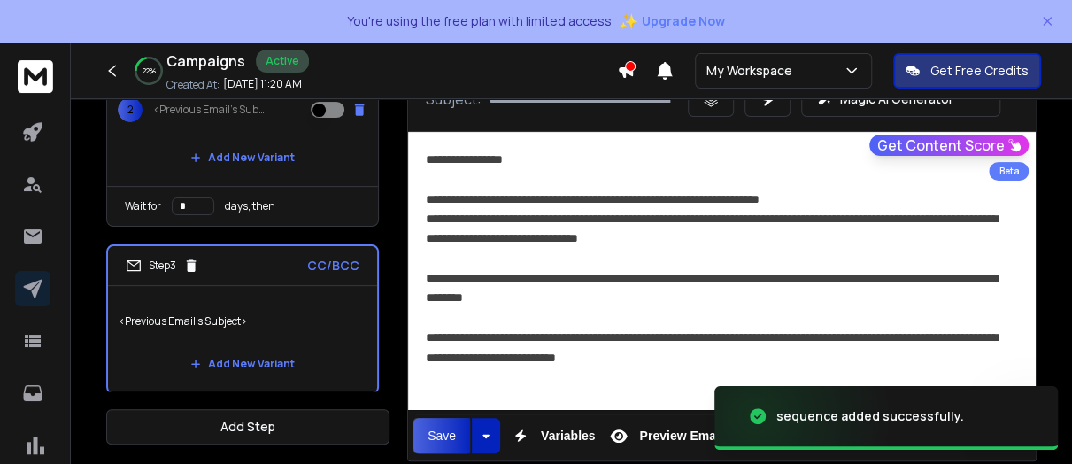
scroll to position [0, 0]
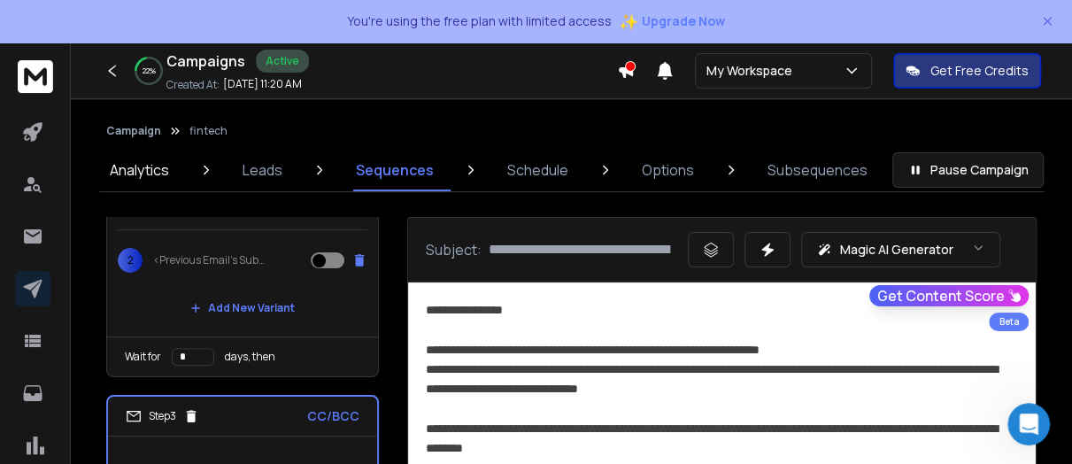
click at [135, 176] on p "Analytics" at bounding box center [139, 169] width 59 height 21
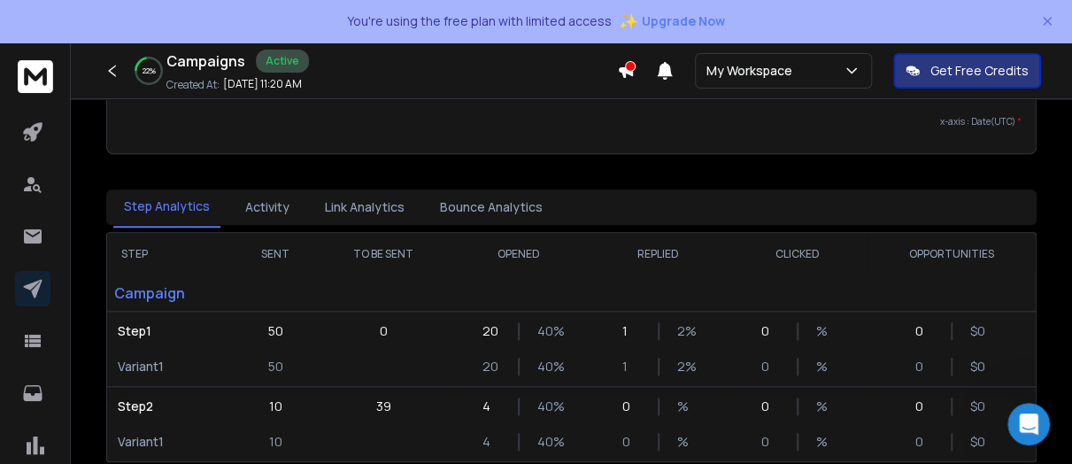
scroll to position [757, 0]
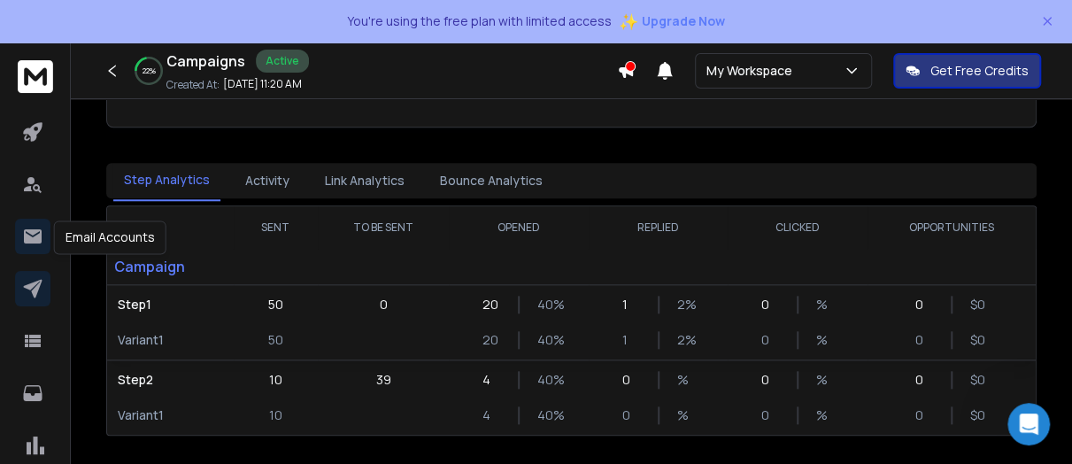
click at [24, 223] on link at bounding box center [32, 236] width 35 height 35
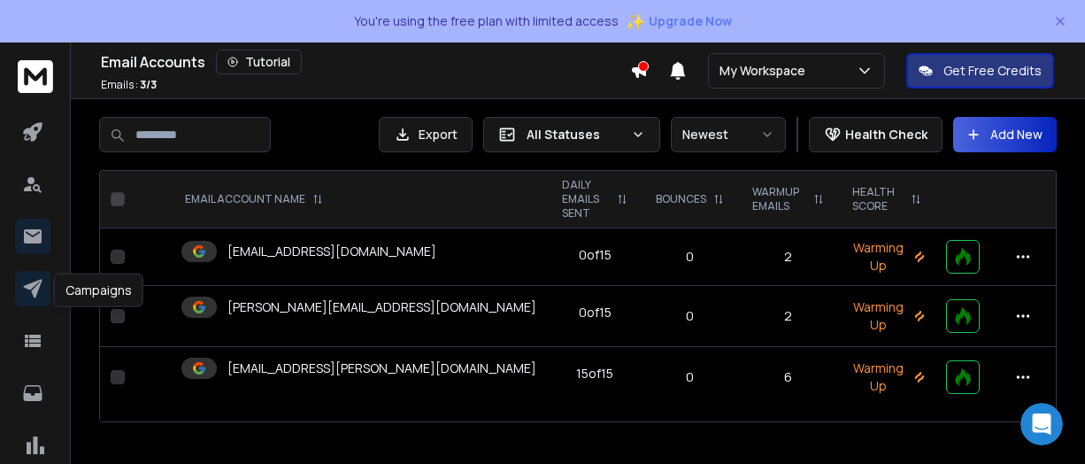
click at [28, 282] on icon at bounding box center [32, 288] width 21 height 21
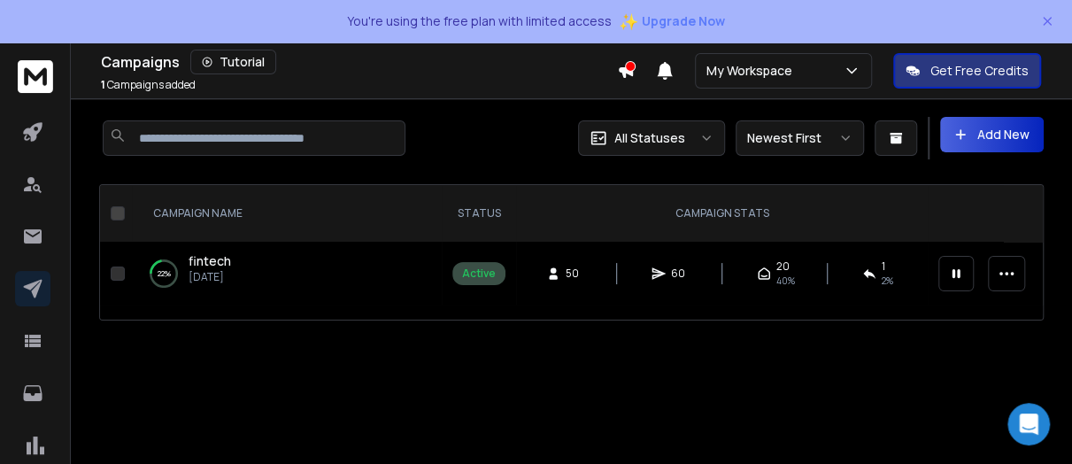
click at [200, 258] on span "fintech" at bounding box center [210, 260] width 42 height 17
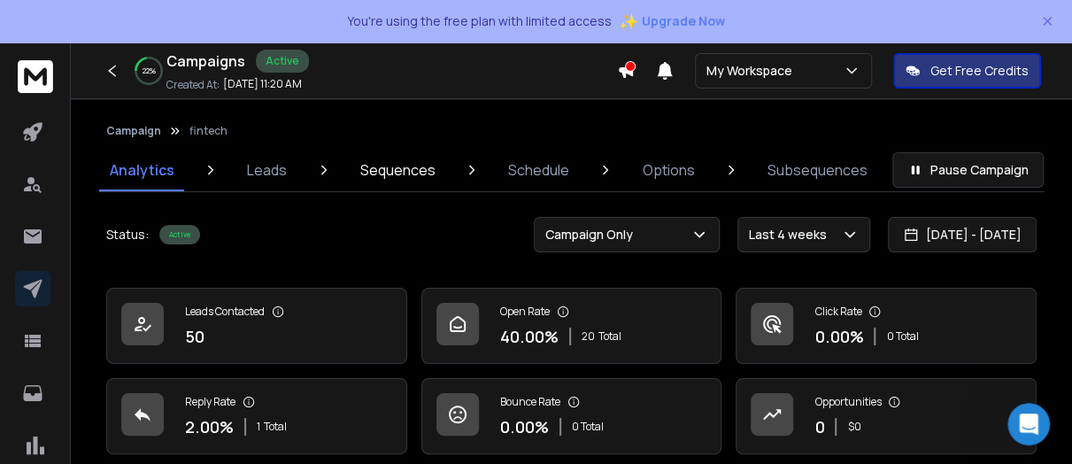
click at [390, 173] on p "Sequences" at bounding box center [397, 169] width 75 height 21
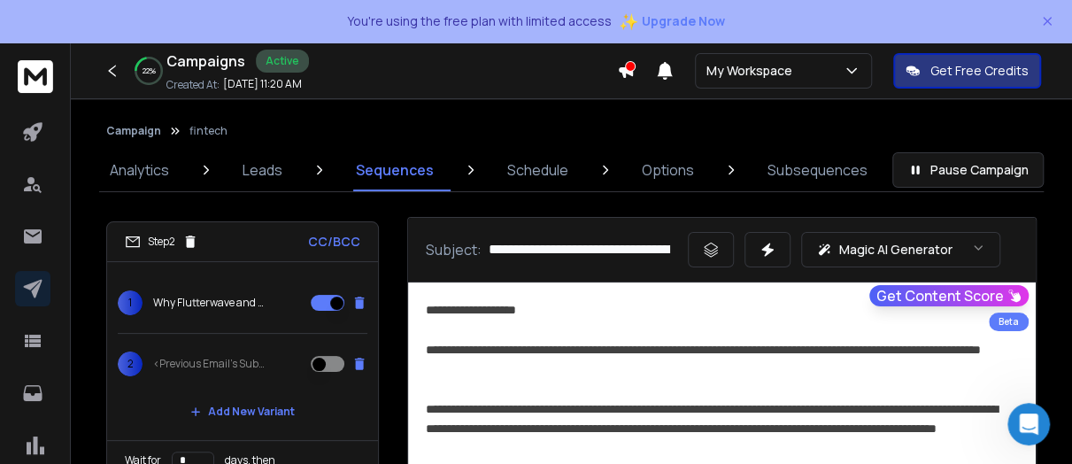
scroll to position [304, 0]
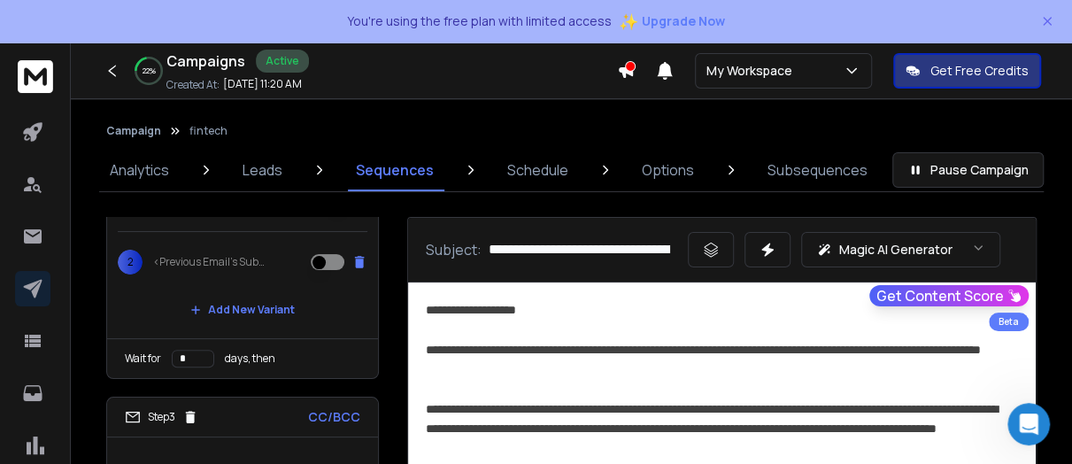
click at [195, 356] on input "*" at bounding box center [193, 359] width 42 height 18
type input "**********"
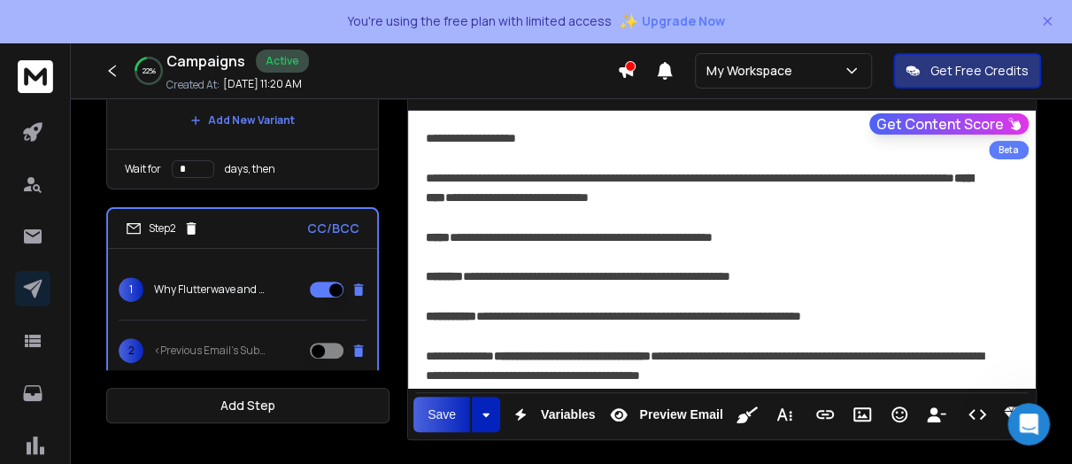
scroll to position [36, 0]
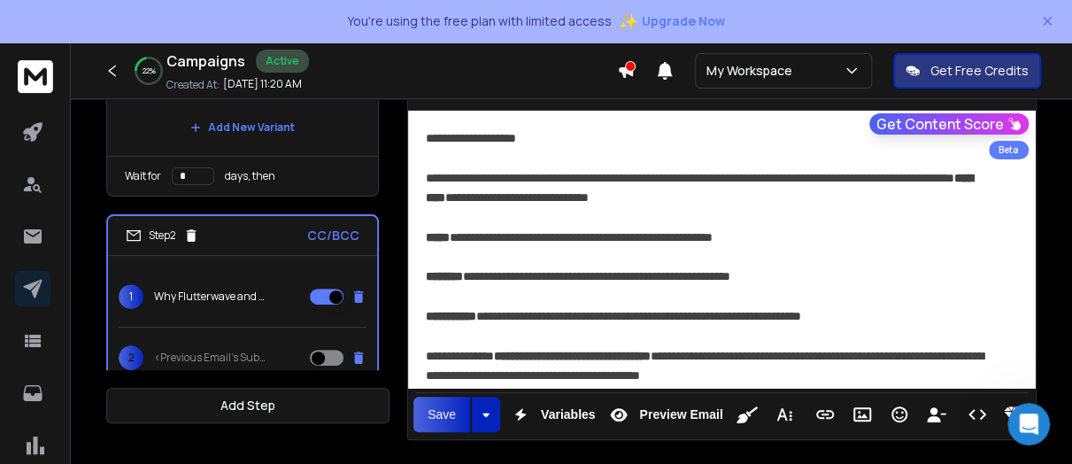
type input "*"
click at [197, 175] on input "*" at bounding box center [193, 176] width 42 height 18
type input "**********"
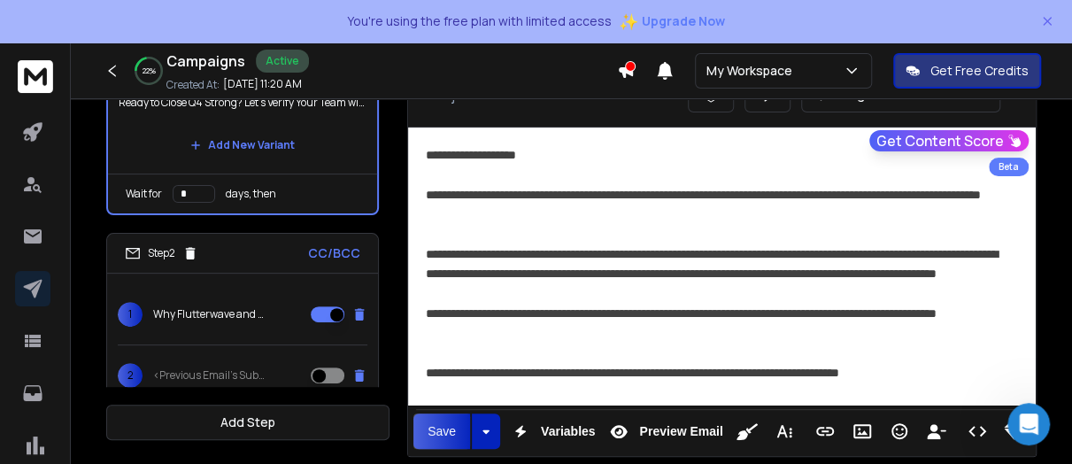
type input "*"
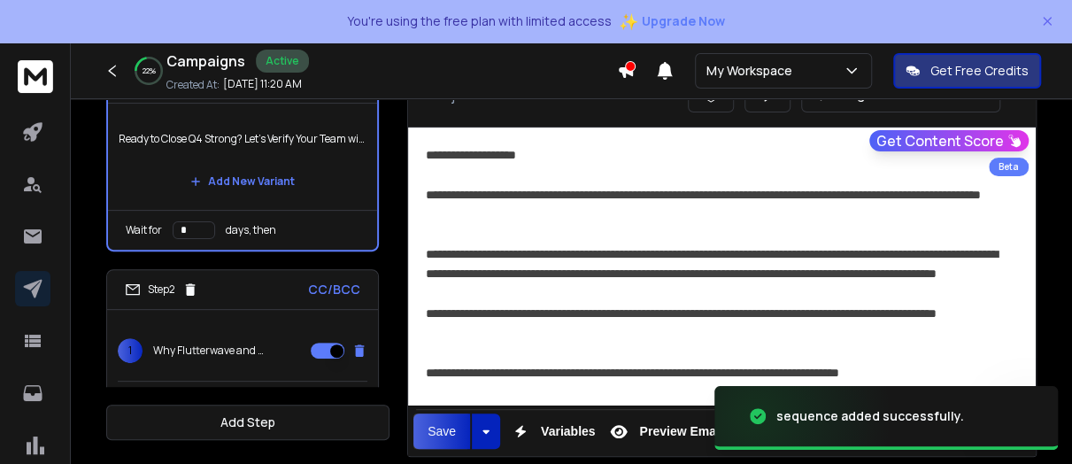
scroll to position [0, 0]
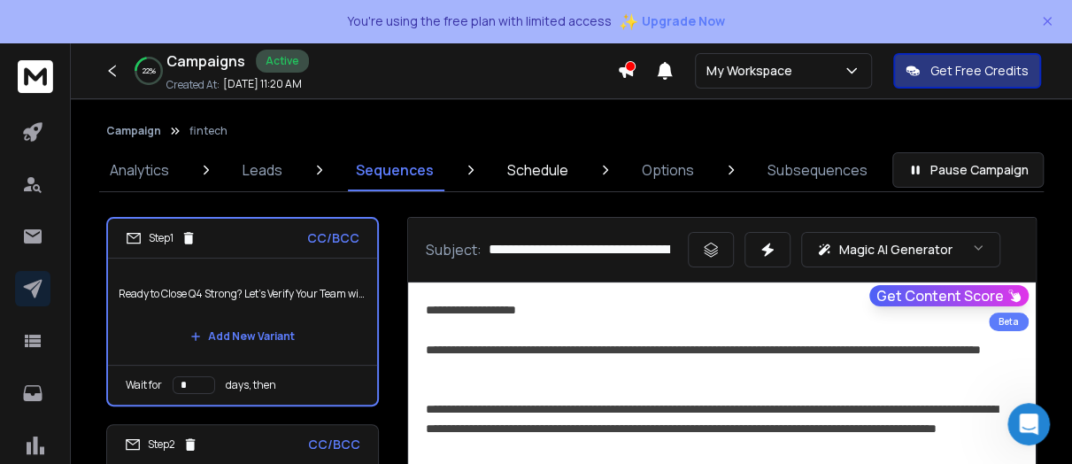
click at [509, 176] on p "Schedule" at bounding box center [537, 169] width 61 height 21
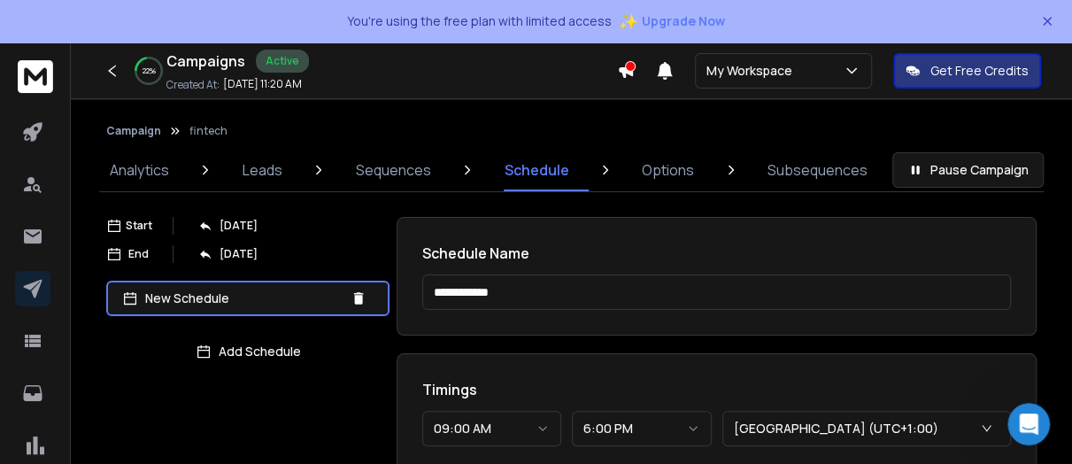
click at [1047, 18] on icon "Close notification" at bounding box center [1047, 21] width 14 height 14
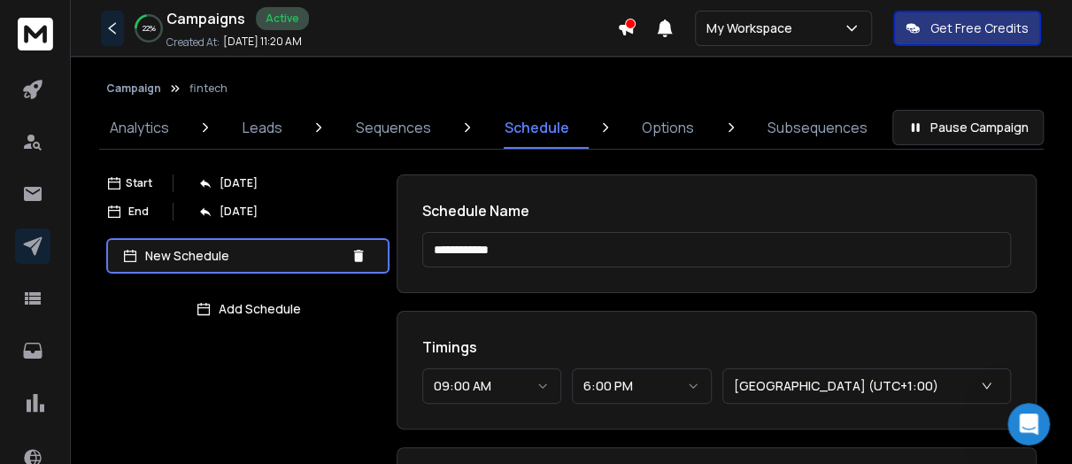
click at [112, 29] on icon at bounding box center [111, 28] width 7 height 12
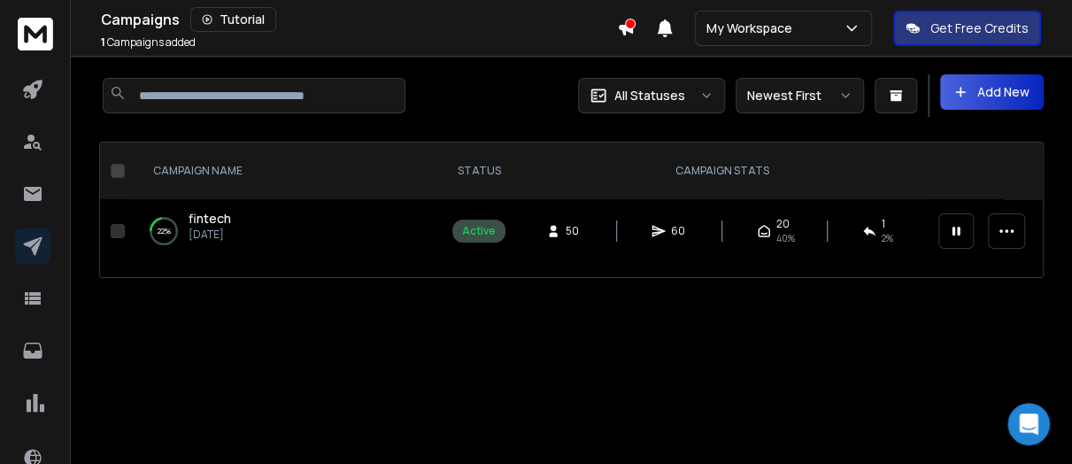
click at [33, 27] on icon at bounding box center [35, 34] width 35 height 33
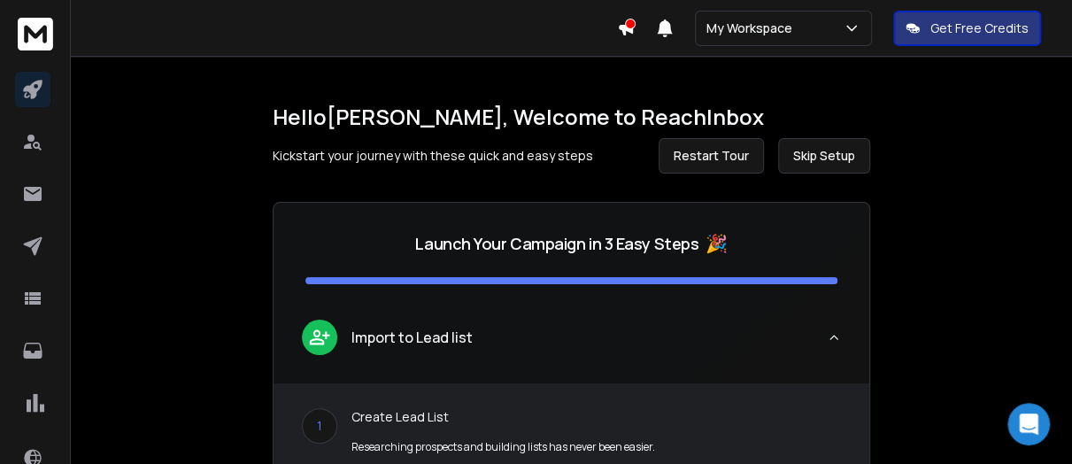
click at [948, 13] on button "Get Free Credits" at bounding box center [967, 28] width 148 height 35
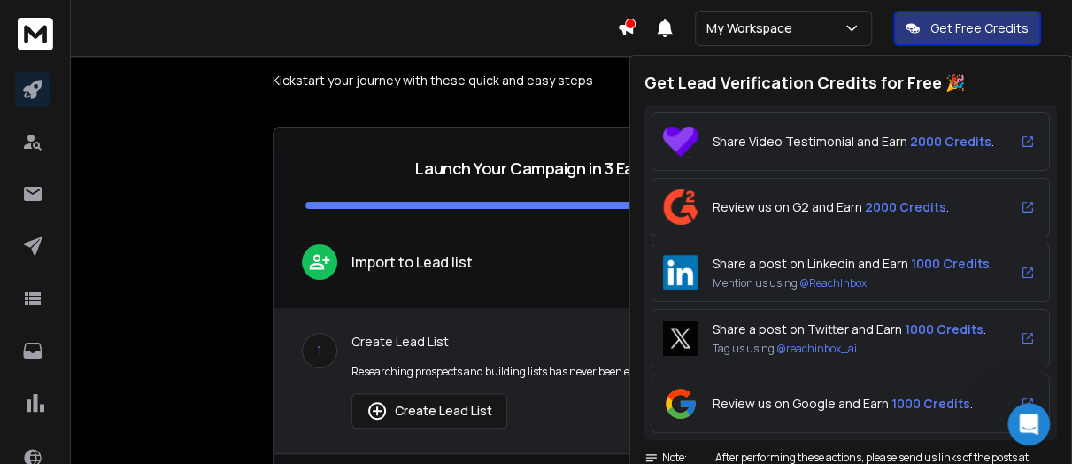
scroll to position [80, 0]
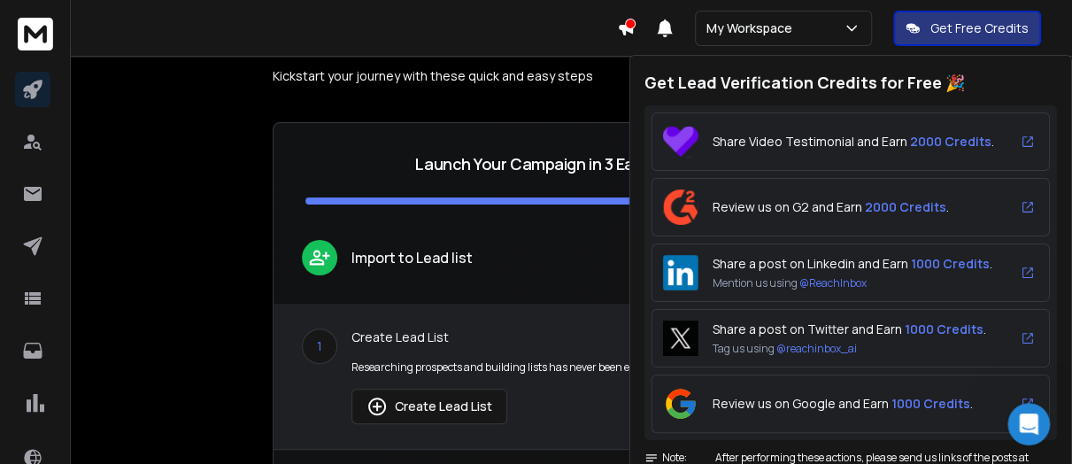
click at [1027, 267] on icon at bounding box center [1027, 272] width 11 height 11
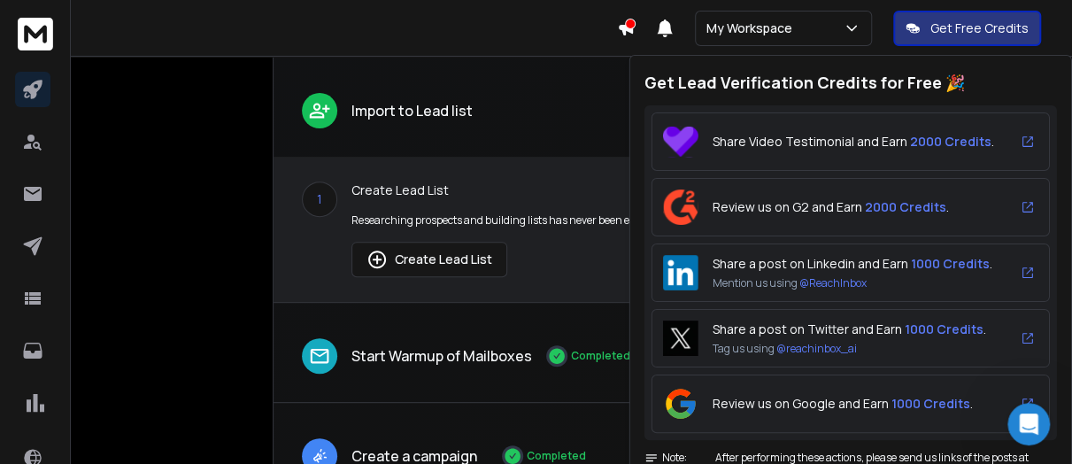
scroll to position [227, 0]
click at [1024, 398] on icon at bounding box center [1027, 403] width 14 height 14
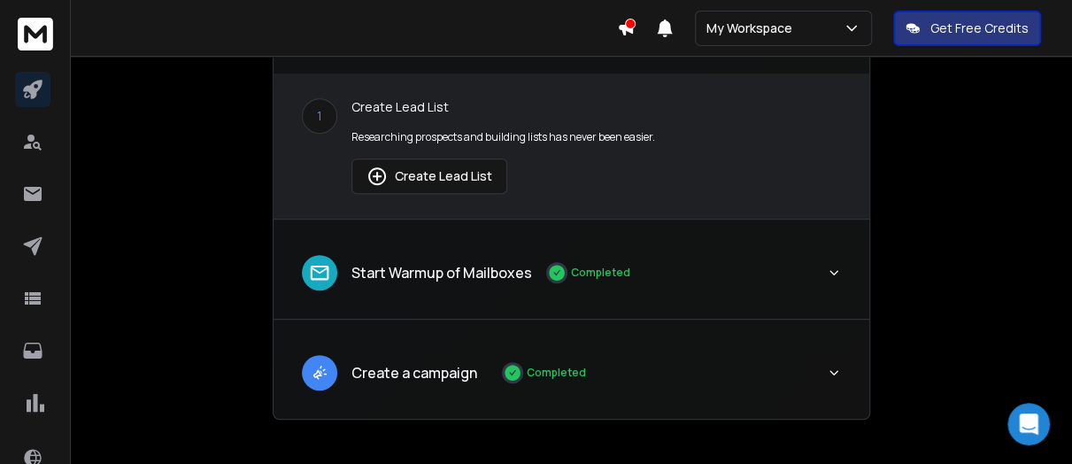
scroll to position [310, 0]
click at [920, 22] on icon "button" at bounding box center [912, 28] width 14 height 14
click at [986, 19] on p "Get Free Credits" at bounding box center [979, 28] width 98 height 18
click at [949, 27] on p "Get Free Credits" at bounding box center [979, 28] width 98 height 18
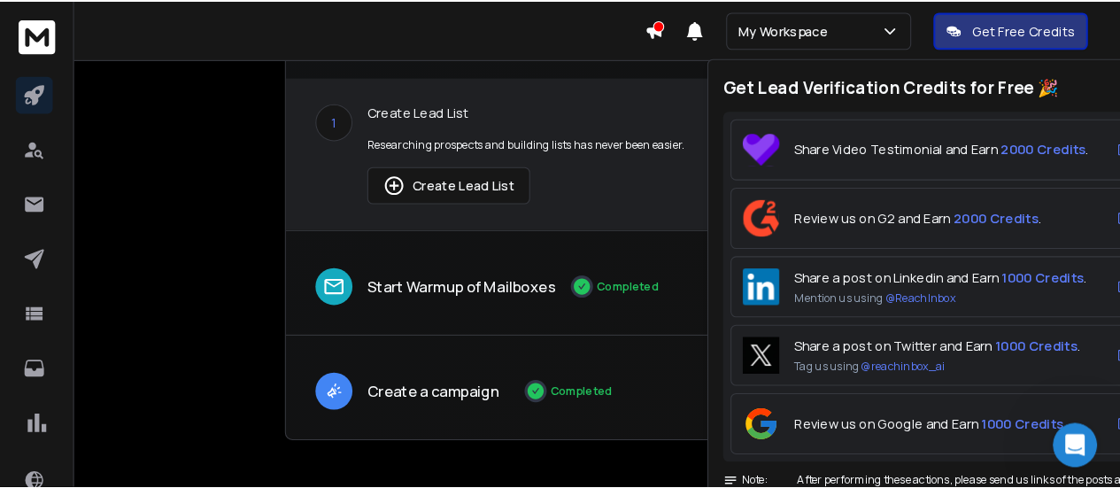
scroll to position [286, 0]
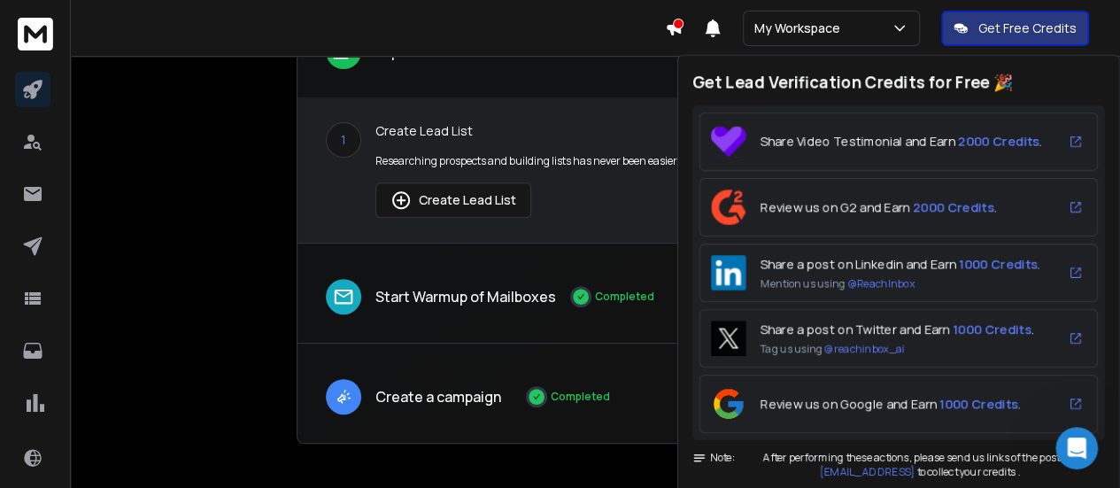
click at [854, 463] on link "support@reachinbox.ai" at bounding box center [867, 471] width 96 height 15
click at [862, 463] on link "support@reachinbox.ai" at bounding box center [867, 471] width 96 height 15
